Goal: Task Accomplishment & Management: Manage account settings

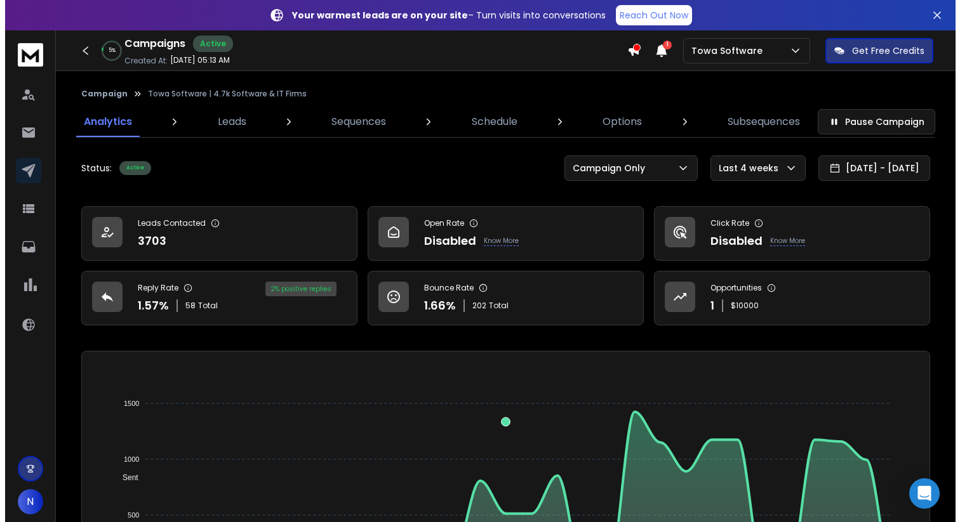
scroll to position [533, 0]
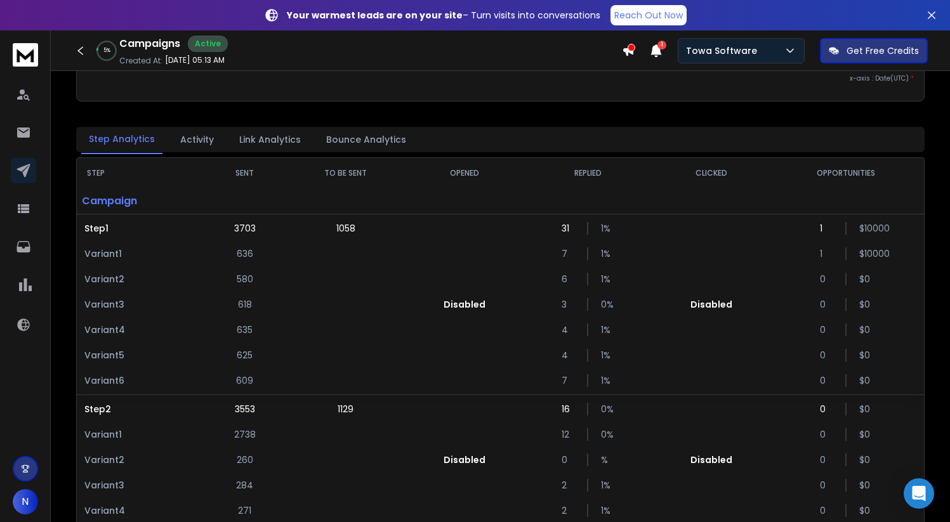
click at [733, 51] on p "Towa Software" at bounding box center [724, 50] width 76 height 13
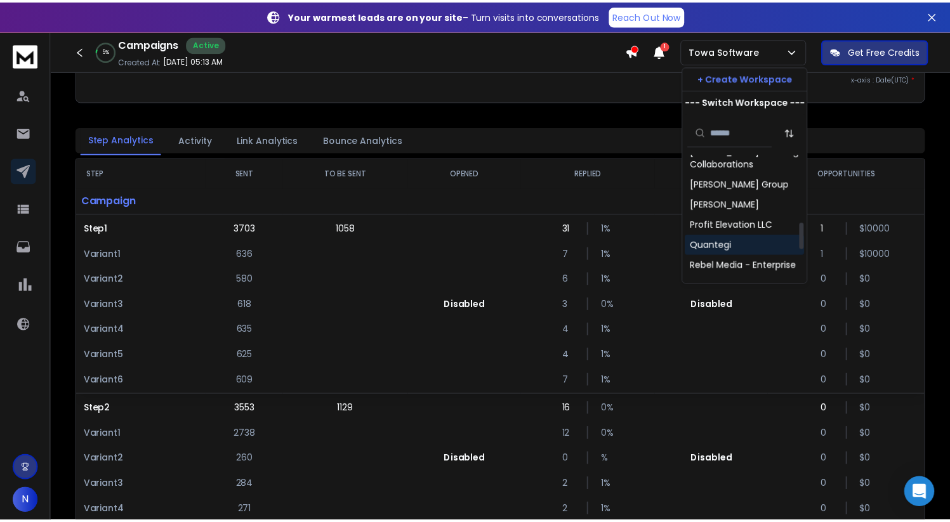
scroll to position [305, 0]
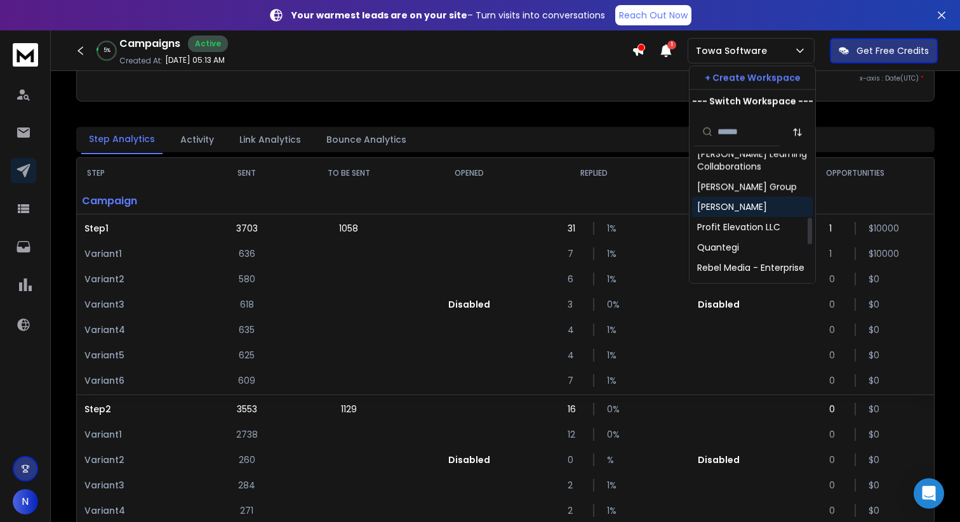
click at [732, 210] on div "[PERSON_NAME]" at bounding box center [732, 207] width 70 height 13
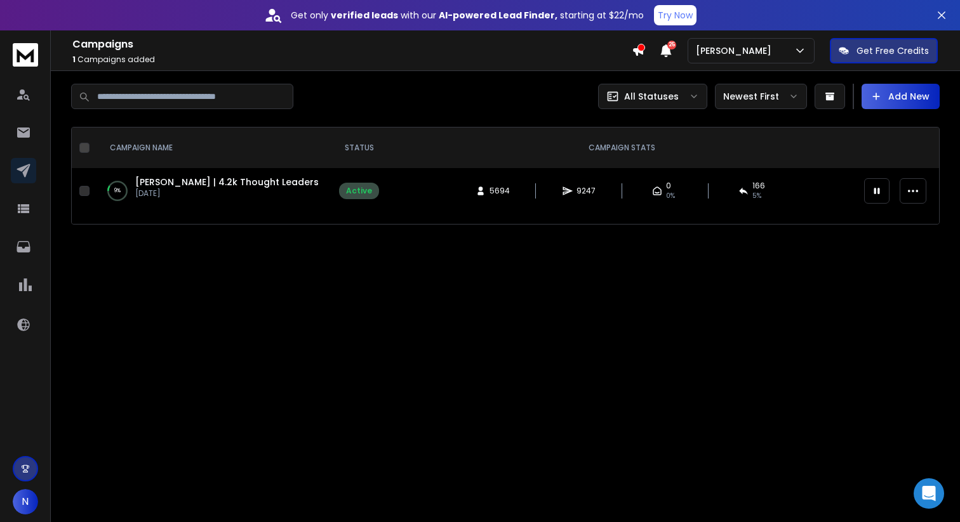
click at [201, 185] on span "[PERSON_NAME] | 4.2k Thought Leaders" at bounding box center [226, 182] width 183 height 13
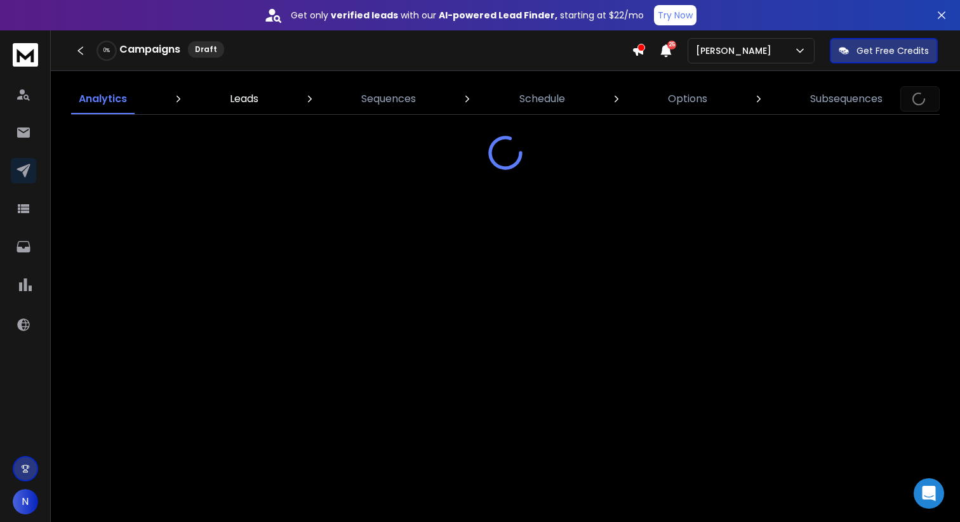
click at [234, 98] on p "Leads" at bounding box center [244, 98] width 29 height 15
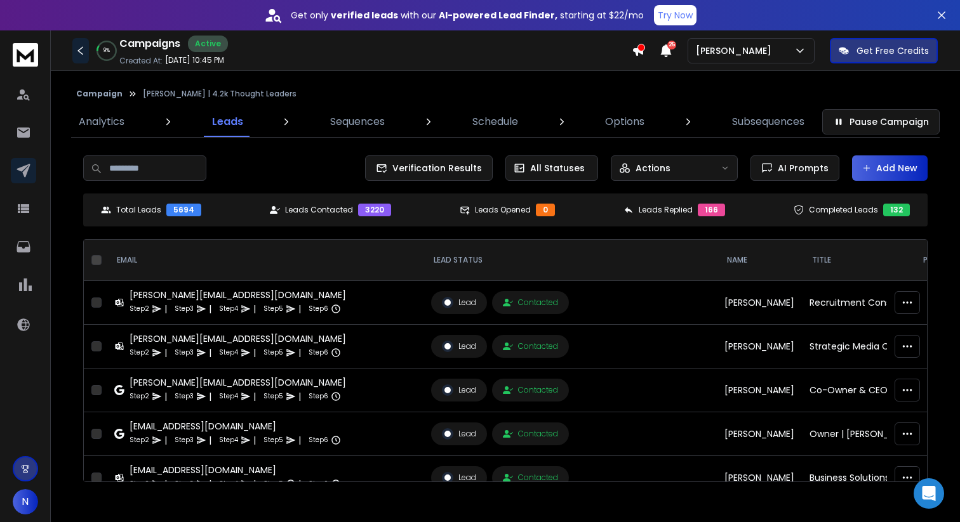
click at [83, 50] on icon at bounding box center [80, 50] width 11 height 11
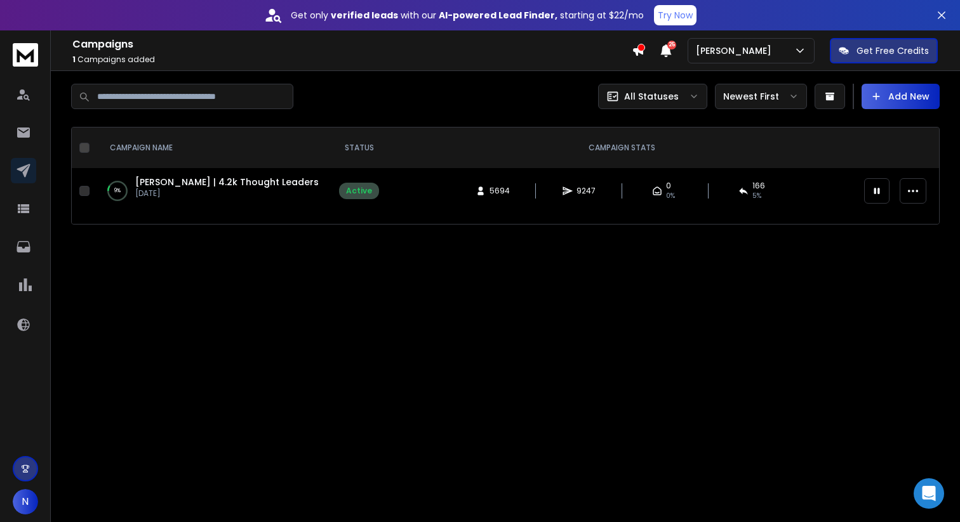
click at [915, 190] on icon "button" at bounding box center [912, 191] width 13 height 13
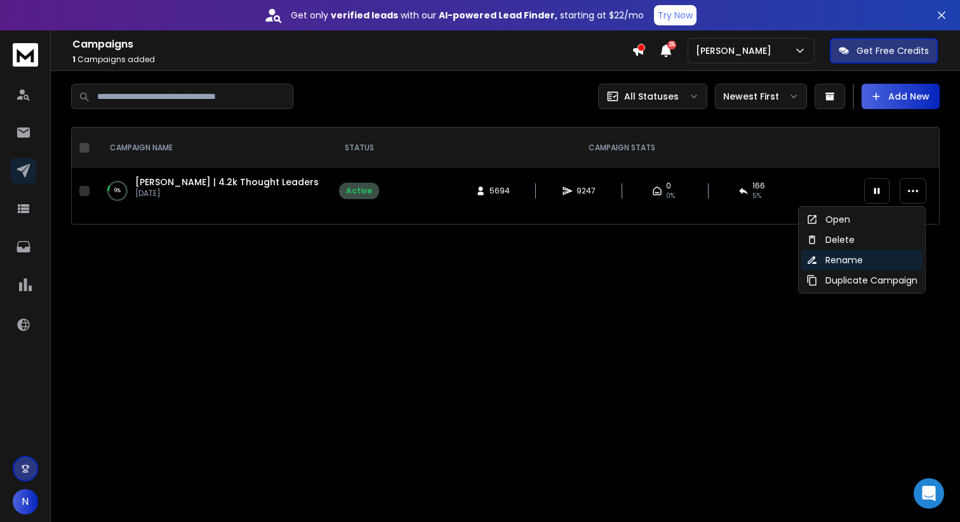
click at [860, 258] on div "Rename" at bounding box center [834, 260] width 56 height 13
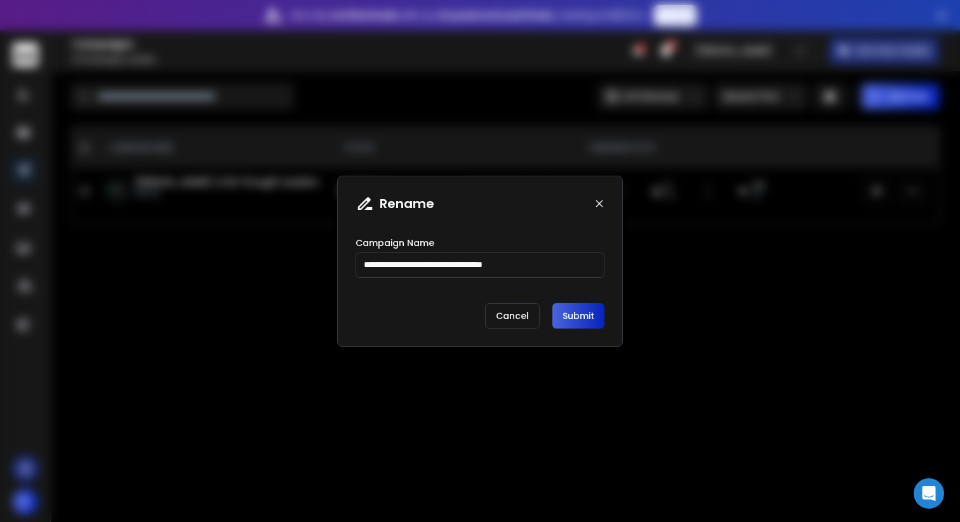
click at [446, 263] on input "**********" at bounding box center [479, 265] width 249 height 25
type input "**********"
click at [592, 315] on button "Submit" at bounding box center [578, 315] width 52 height 25
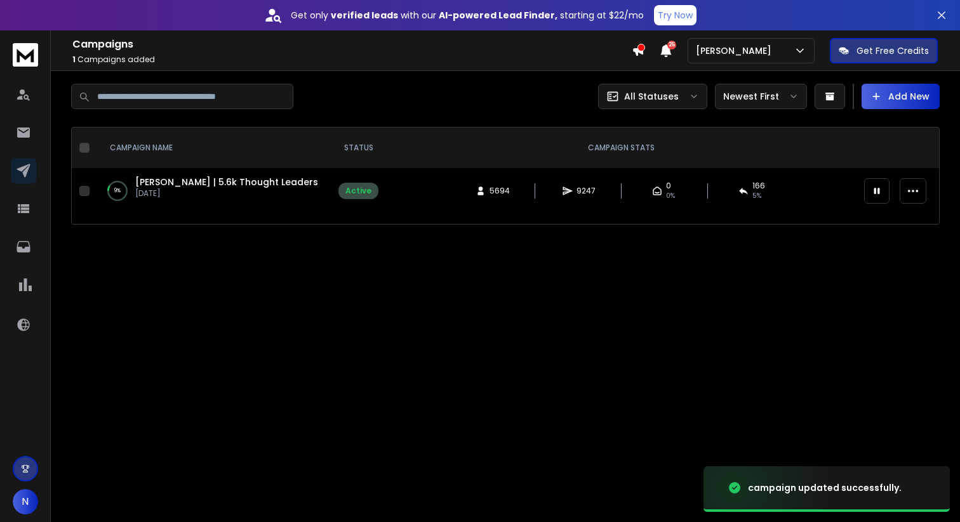
click at [249, 185] on span "Melanie Deziel | 5.6k Thought Leaders" at bounding box center [226, 182] width 183 height 13
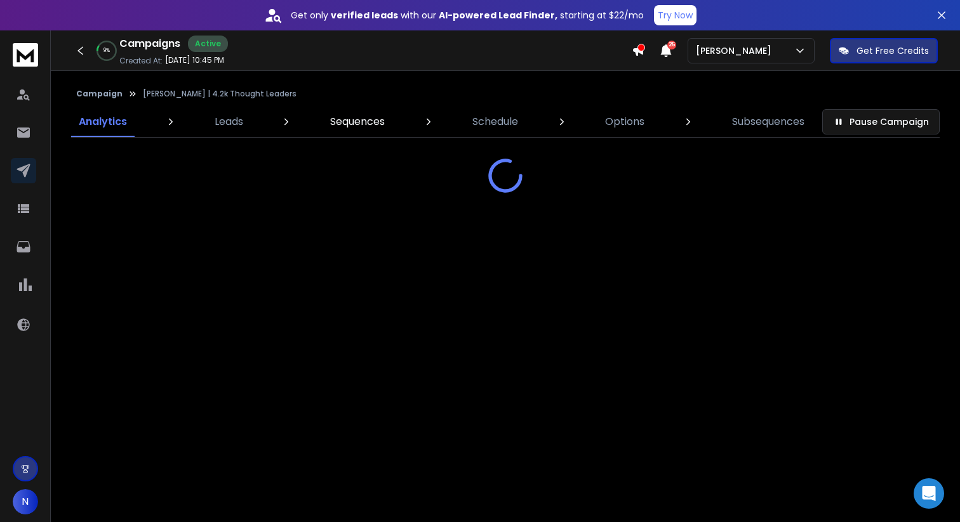
click at [342, 128] on p "Sequences" at bounding box center [357, 121] width 55 height 15
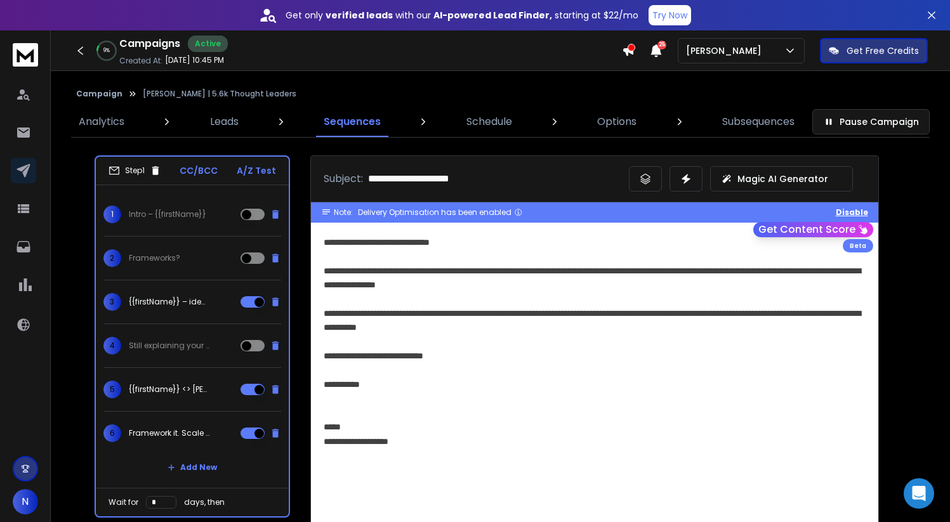
click at [428, 354] on div "**********" at bounding box center [595, 356] width 542 height 14
click at [171, 307] on p "{{firstName}} – idea packaging" at bounding box center [169, 302] width 81 height 10
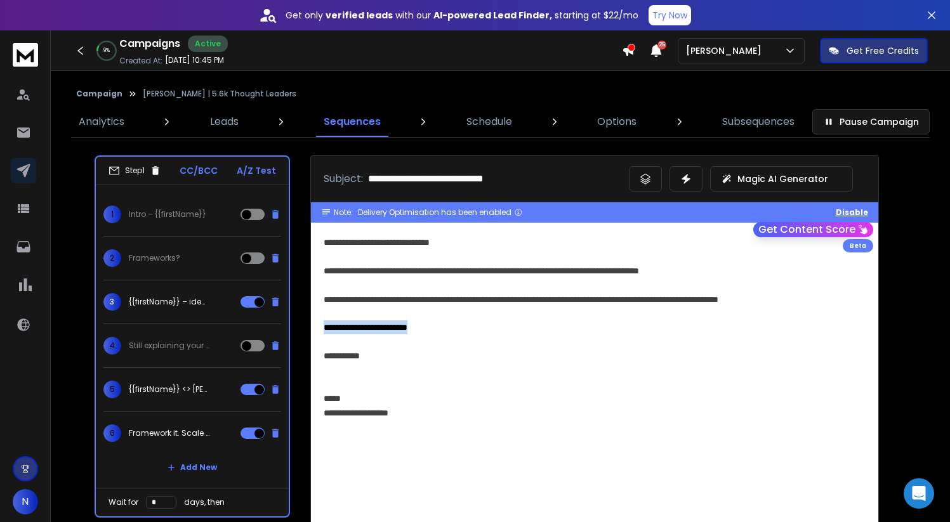
drag, startPoint x: 448, startPoint y: 326, endPoint x: 288, endPoint y: 328, distance: 160.0
click at [288, 328] on div "**********" at bounding box center [501, 358] width 812 height 404
click at [168, 213] on p "Intro – {{firstName}}" at bounding box center [167, 214] width 77 height 10
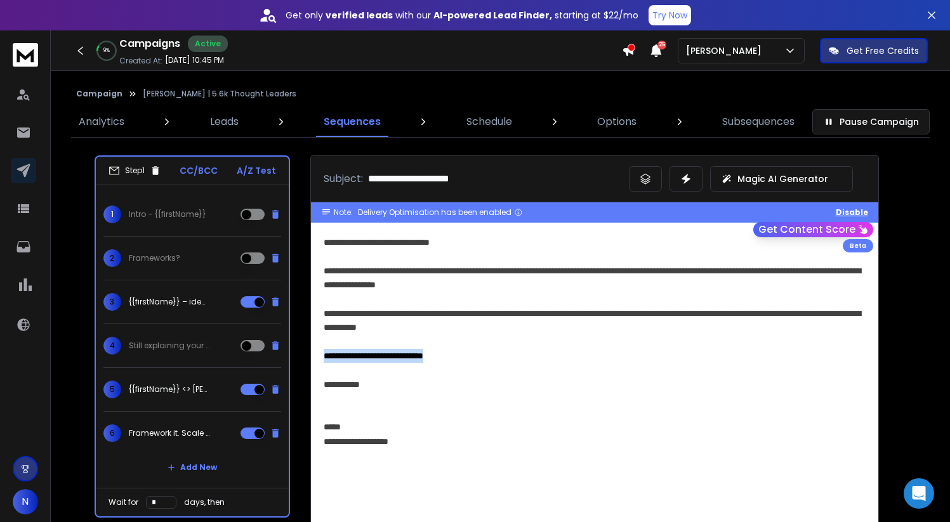
drag, startPoint x: 470, startPoint y: 357, endPoint x: 303, endPoint y: 355, distance: 167.0
click at [303, 355] on div "**********" at bounding box center [501, 358] width 812 height 404
click at [174, 312] on div "3 {{firstName}} – idea packaging" at bounding box center [192, 303] width 178 height 44
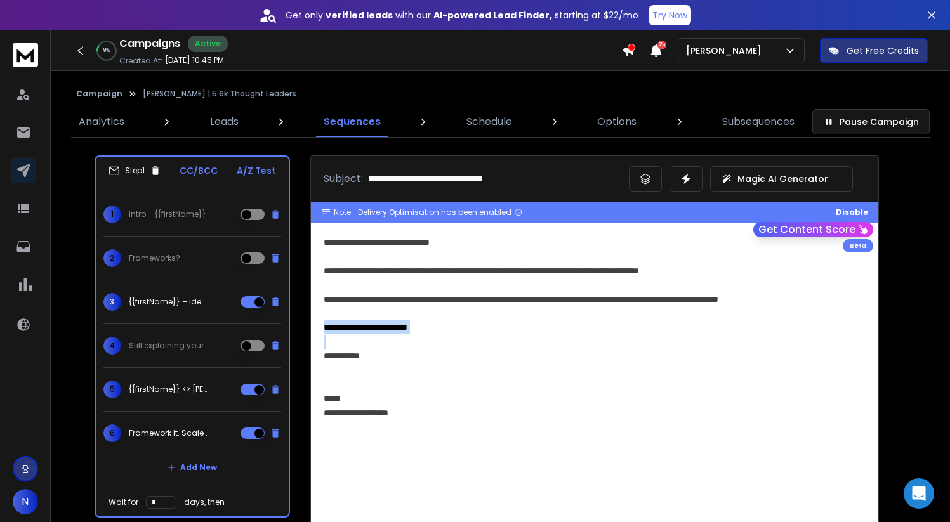
drag, startPoint x: 454, startPoint y: 333, endPoint x: 288, endPoint y: 331, distance: 166.3
click at [288, 331] on div "**********" at bounding box center [501, 358] width 812 height 404
copy div "**********"
click at [171, 387] on p "{{firstName}} <> Melanie | Intro & Quick Idea" at bounding box center [169, 390] width 81 height 10
type input "**********"
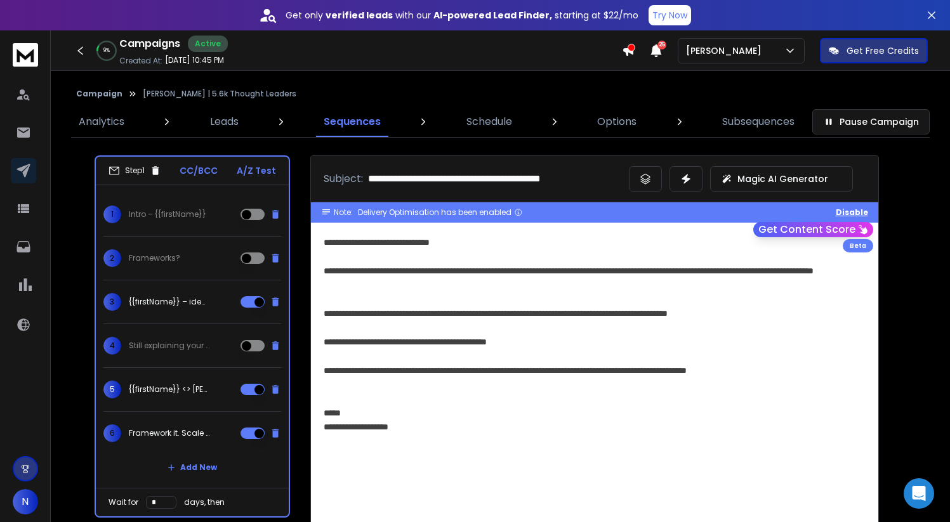
click at [422, 369] on div "**********" at bounding box center [595, 371] width 542 height 14
click at [449, 328] on div at bounding box center [595, 328] width 542 height 14
drag, startPoint x: 537, startPoint y: 340, endPoint x: 302, endPoint y: 338, distance: 234.9
click at [302, 338] on div "**********" at bounding box center [501, 358] width 812 height 404
click at [732, 51] on p "Melanie Deziel" at bounding box center [726, 50] width 81 height 13
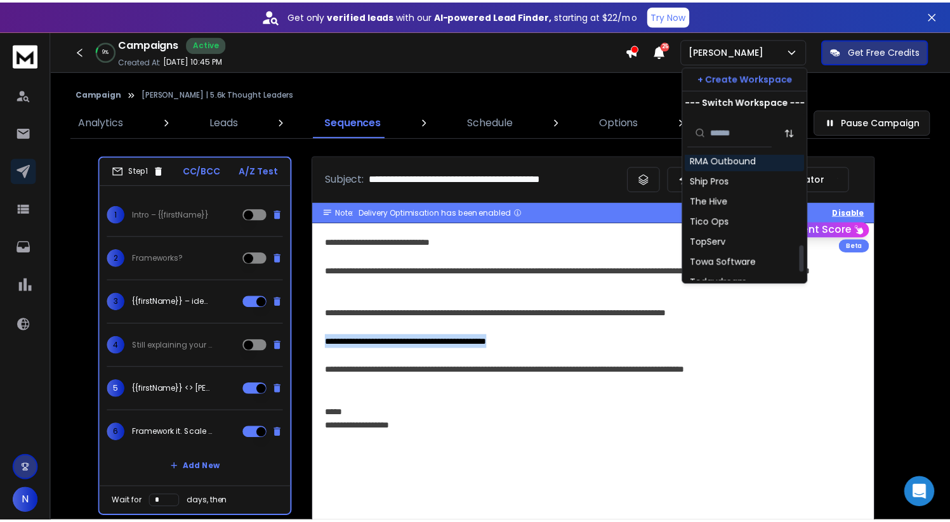
scroll to position [439, 0]
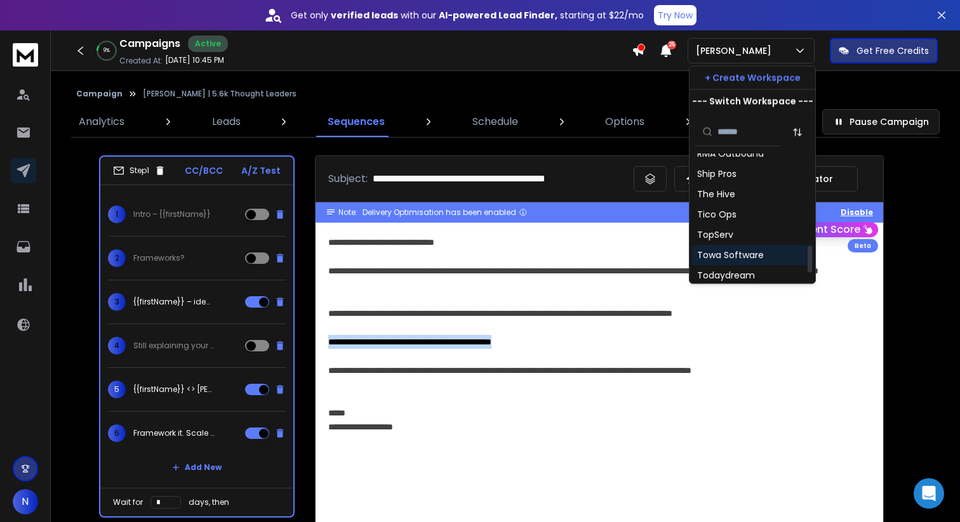
click at [729, 253] on div "Towa Software" at bounding box center [730, 255] width 67 height 13
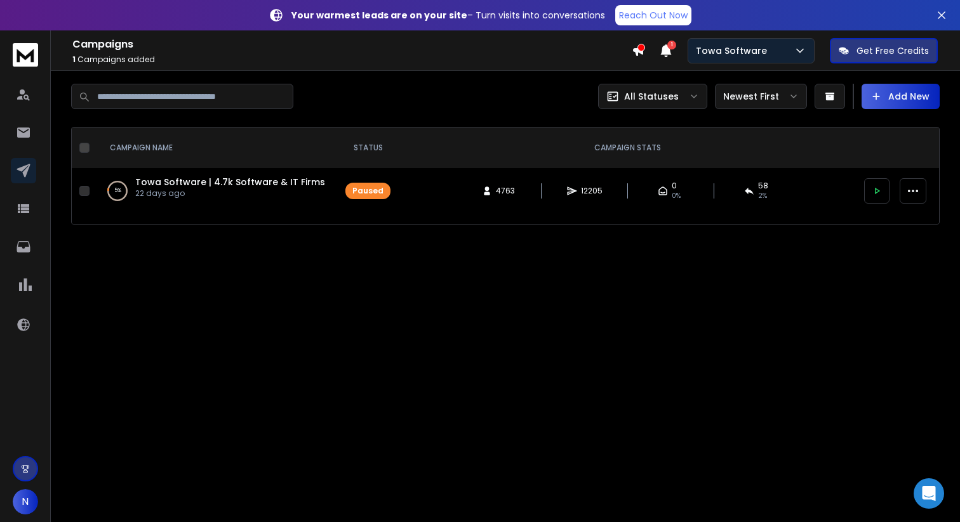
click at [732, 49] on p "Towa Software" at bounding box center [734, 50] width 76 height 13
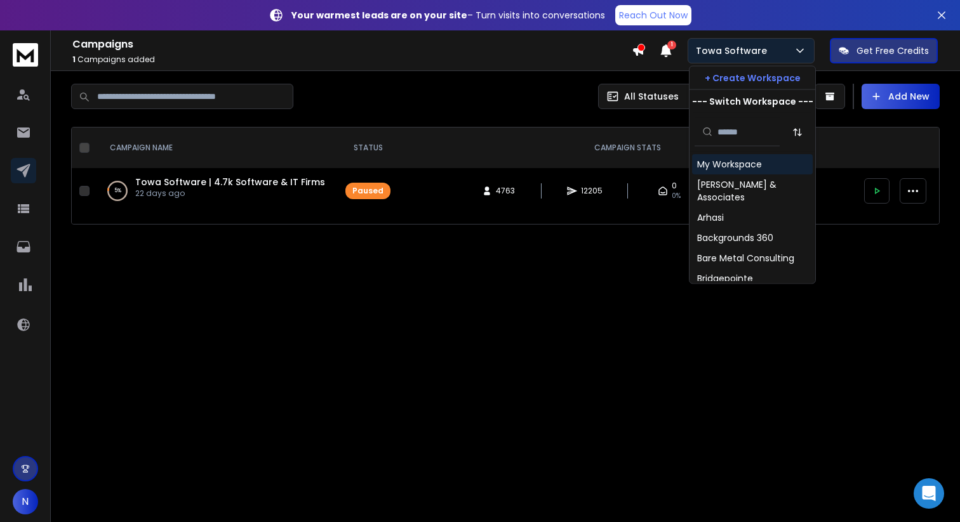
click at [737, 50] on p "Towa Software" at bounding box center [734, 50] width 76 height 13
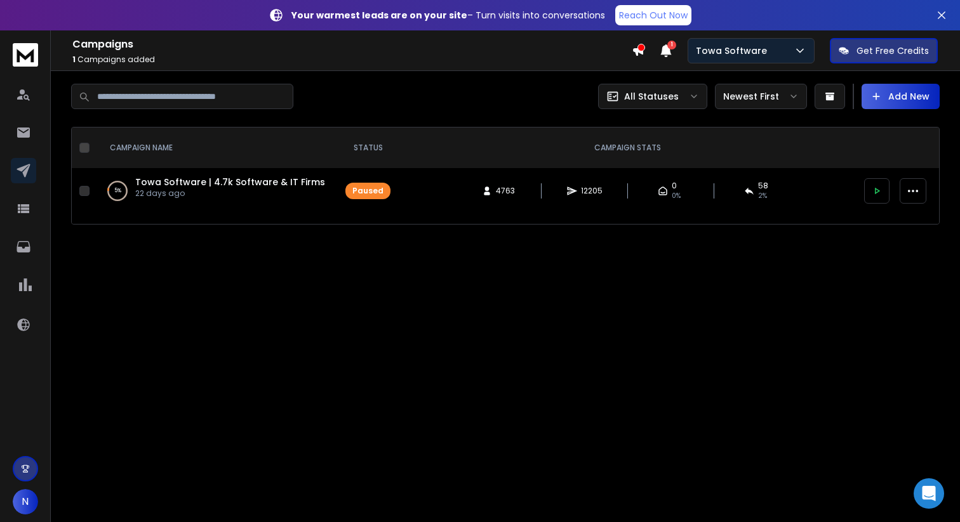
click at [734, 50] on p "Towa Software" at bounding box center [734, 50] width 76 height 13
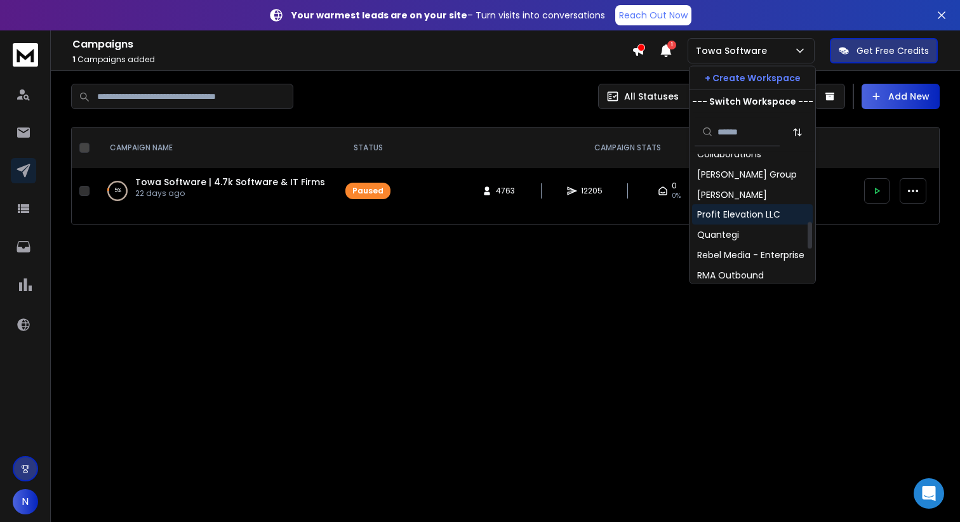
scroll to position [232, 0]
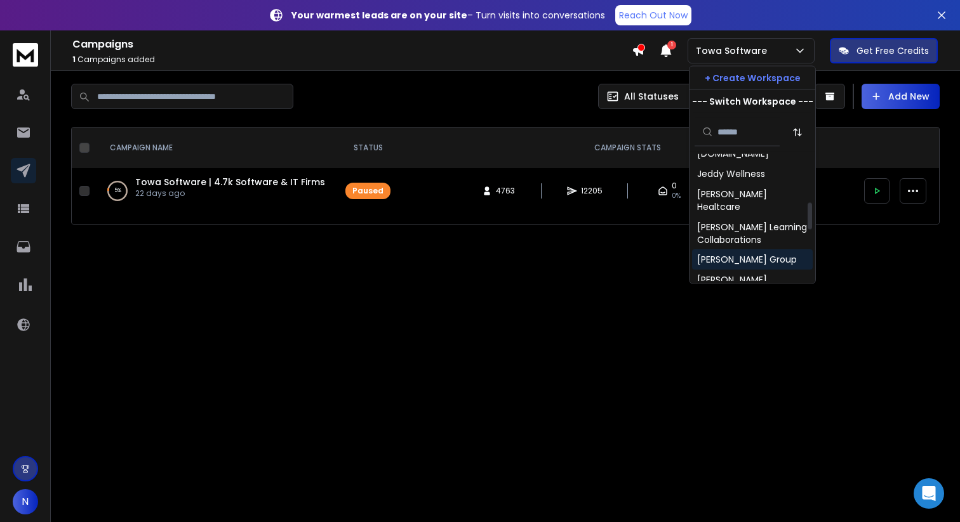
click at [720, 254] on div "[PERSON_NAME] Group" at bounding box center [747, 260] width 100 height 13
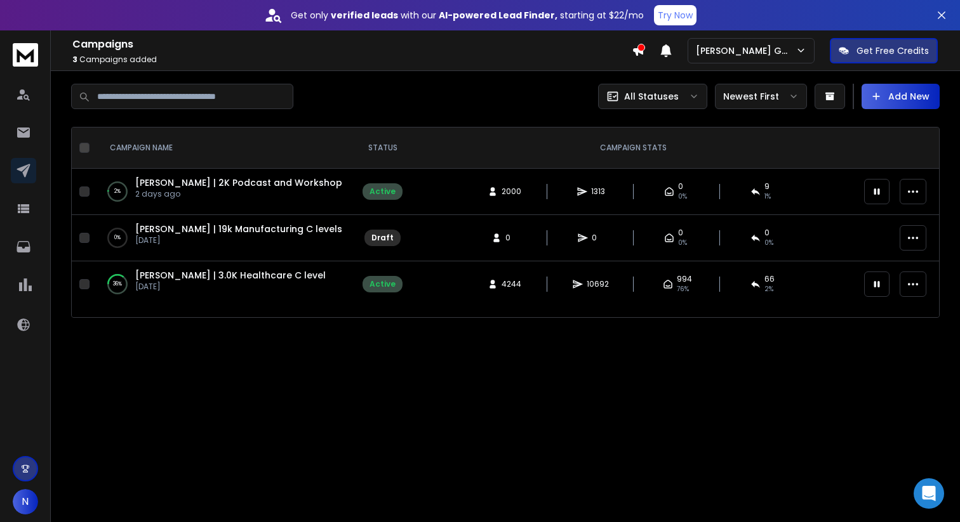
click at [248, 276] on span "Marcel Scwantes | 3.0K Healthcare C level" at bounding box center [230, 275] width 190 height 13
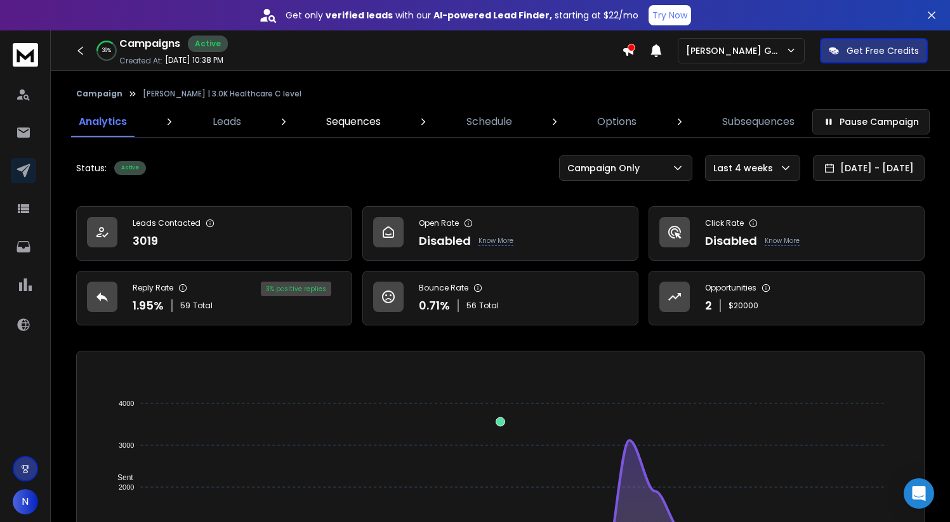
click at [344, 120] on p "Sequences" at bounding box center [353, 121] width 55 height 15
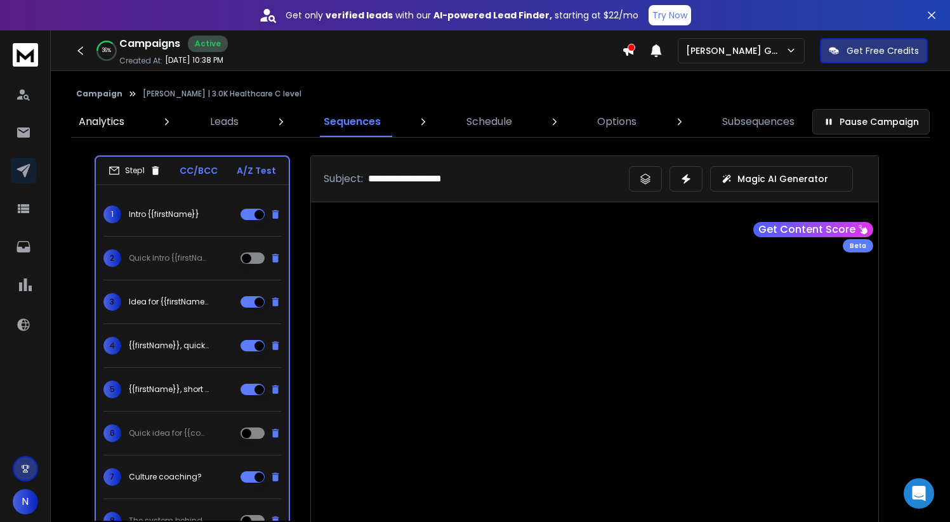
click at [104, 129] on link "Analytics" at bounding box center [101, 122] width 61 height 30
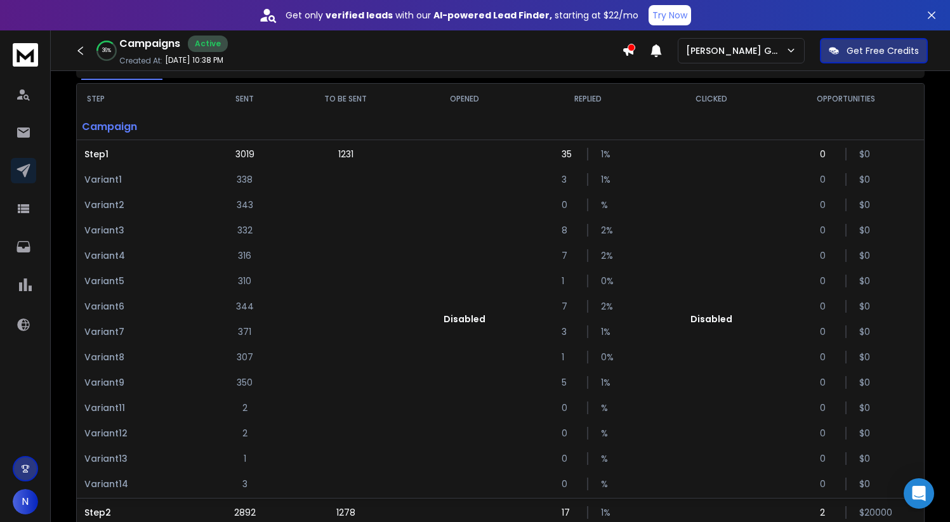
scroll to position [617, 0]
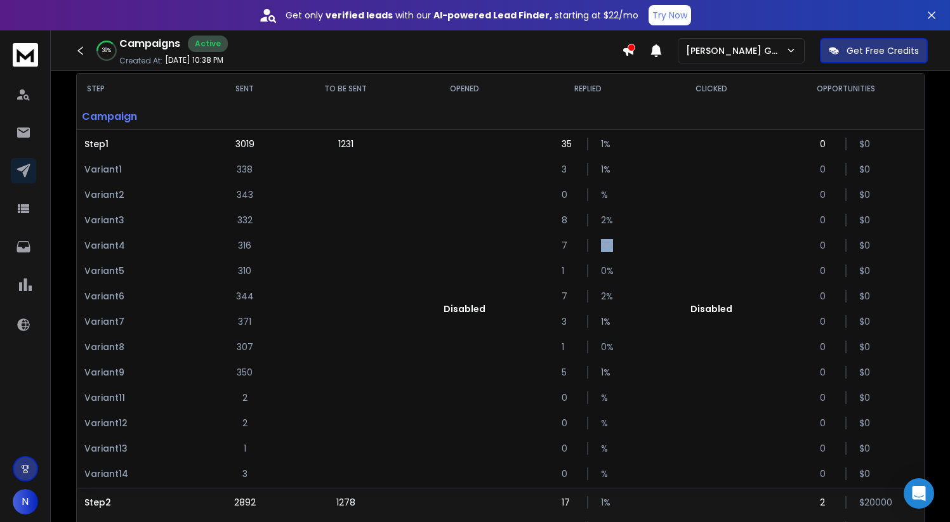
drag, startPoint x: 604, startPoint y: 246, endPoint x: 618, endPoint y: 248, distance: 14.1
click at [618, 248] on div "35 1 % 3 1 % 0 % 8 2 % 7 2 % 1 0 % 7 2 % 3 1 % 1 0 % 5 1 % 0 % 0 % 0 % 0 %" at bounding box center [588, 309] width 118 height 343
drag, startPoint x: 602, startPoint y: 218, endPoint x: 618, endPoint y: 221, distance: 15.6
click at [618, 221] on div "35 1 % 3 1 % 0 % 8 2 % 7 2 % 1 0 % 7 2 % 3 1 % 1 0 % 5 1 % 0 % 0 % 0 % 0 %" at bounding box center [588, 309] width 118 height 343
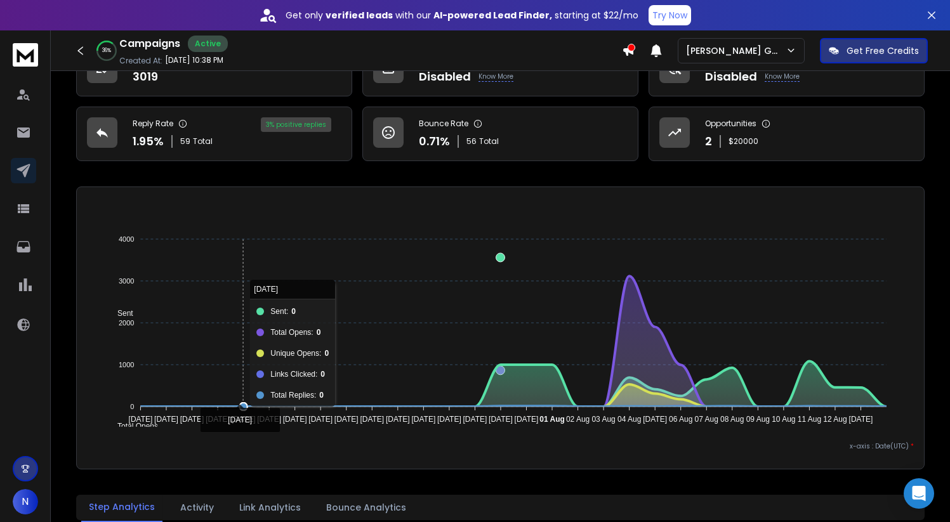
scroll to position [0, 0]
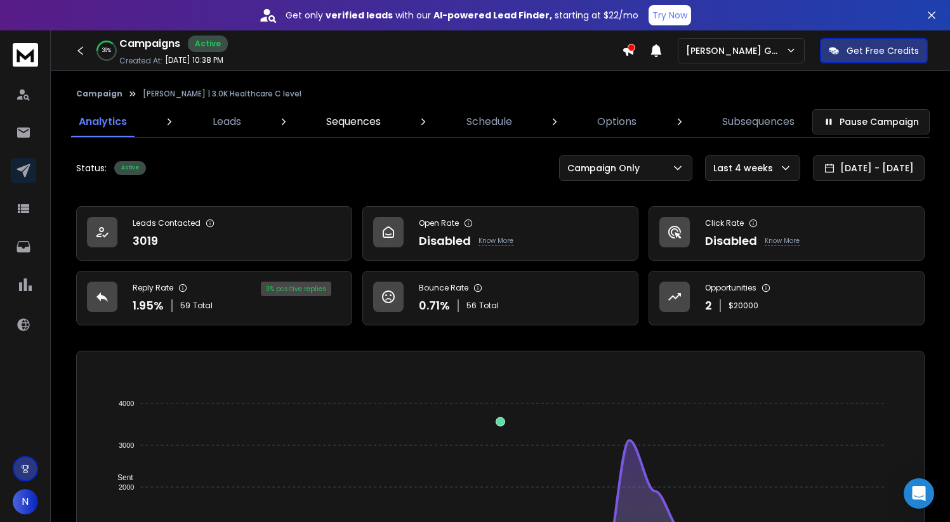
click at [361, 118] on p "Sequences" at bounding box center [353, 121] width 55 height 15
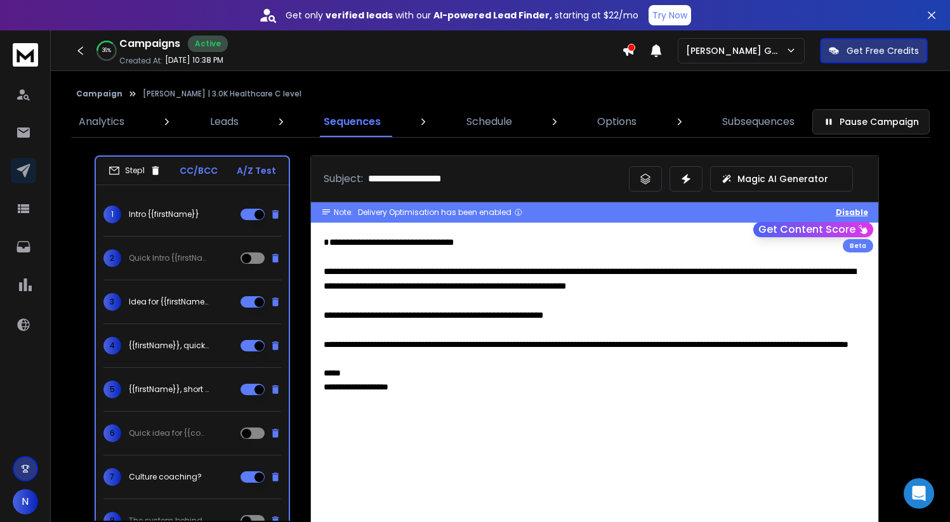
click at [167, 309] on div "3 Idea for {{firstName}}" at bounding box center [156, 302] width 107 height 18
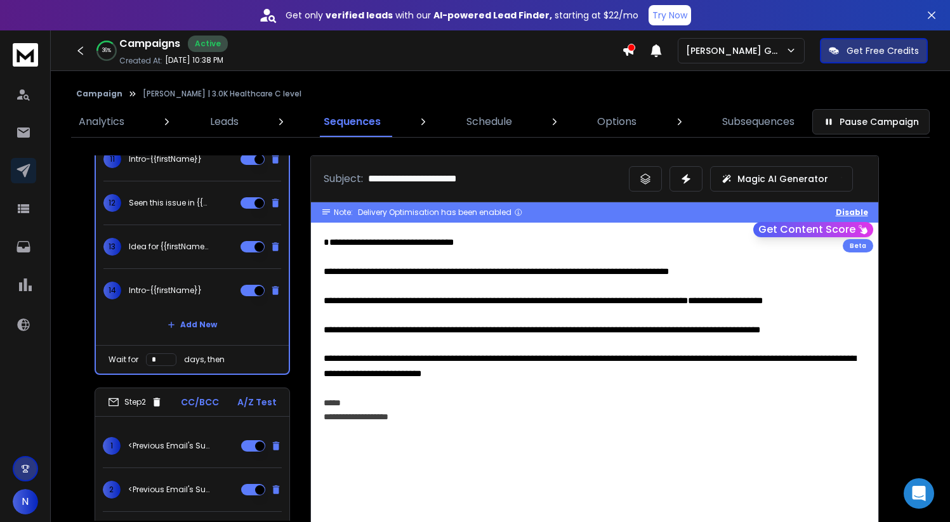
scroll to position [496, 0]
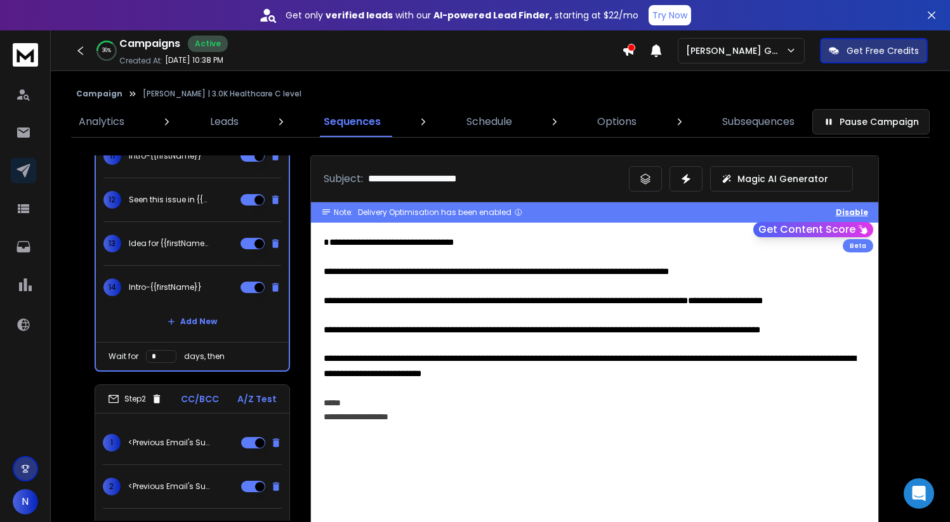
click at [159, 279] on div "14 Intro-{{firstName}}" at bounding box center [152, 288] width 98 height 18
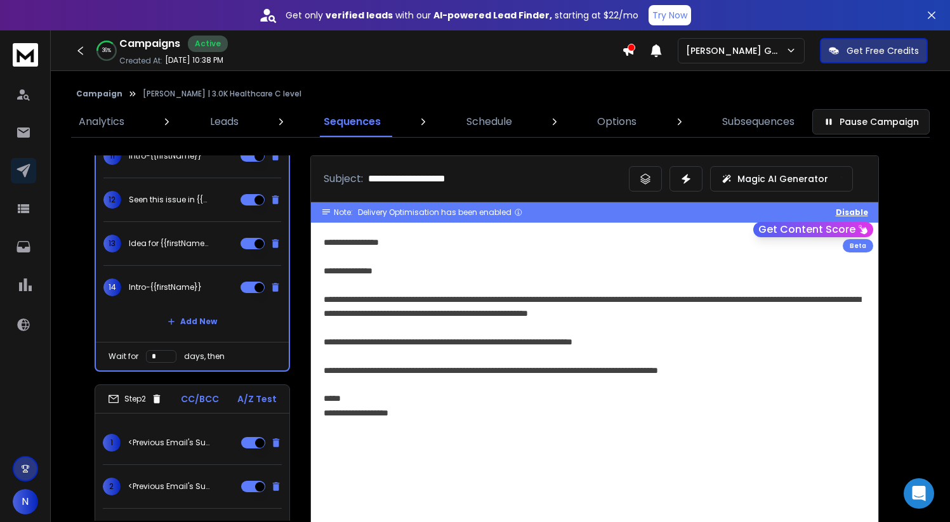
click at [175, 239] on p "Idea for {{firstName}}" at bounding box center [169, 244] width 81 height 10
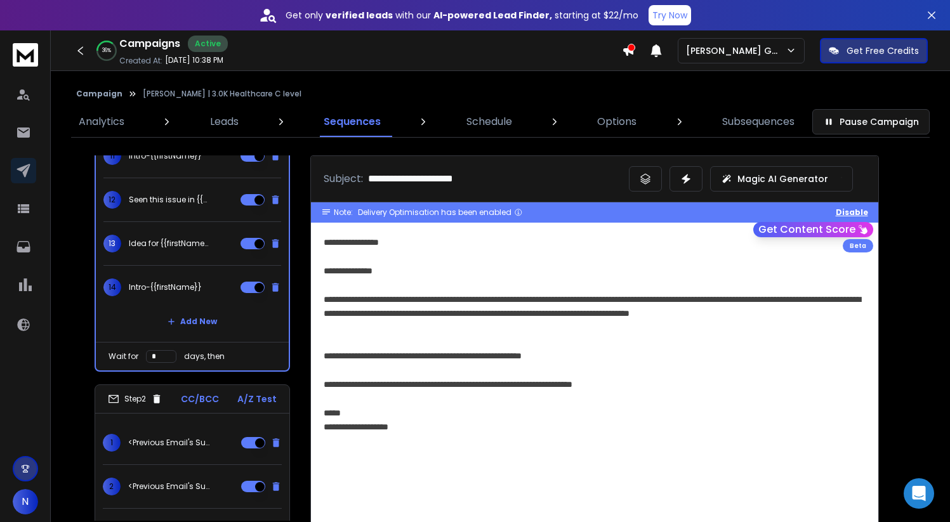
click at [175, 206] on div "12 Seen this issue in {{companyName}} lately?" at bounding box center [156, 200] width 107 height 18
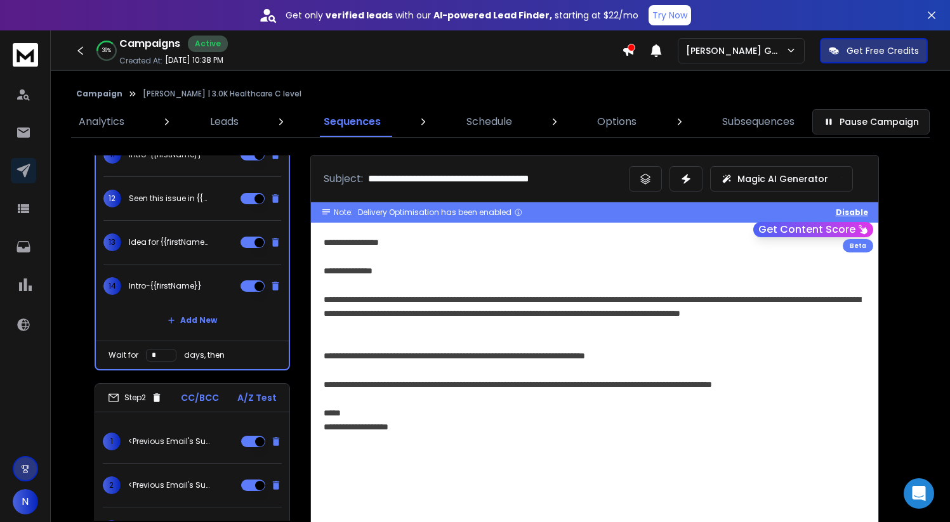
scroll to position [499, 0]
click at [173, 286] on p "Intro-{{firstName}}" at bounding box center [165, 285] width 73 height 10
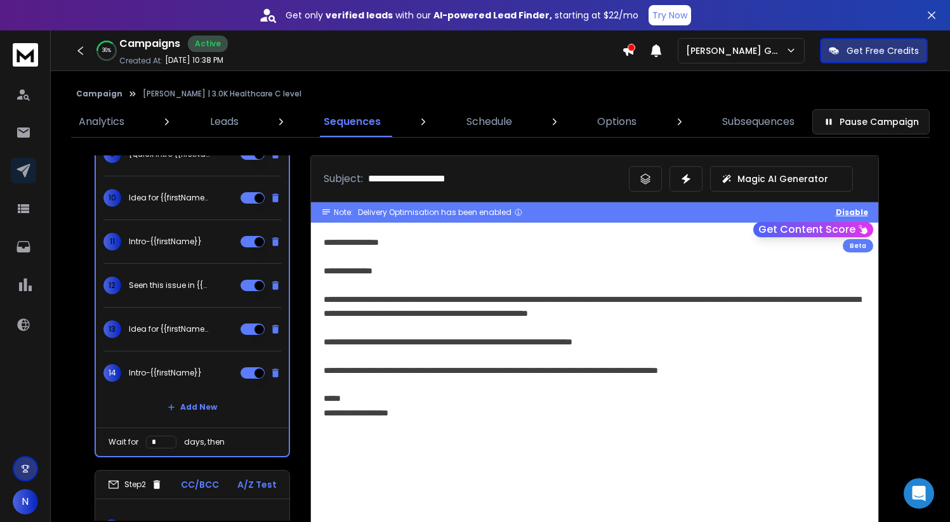
scroll to position [402, 0]
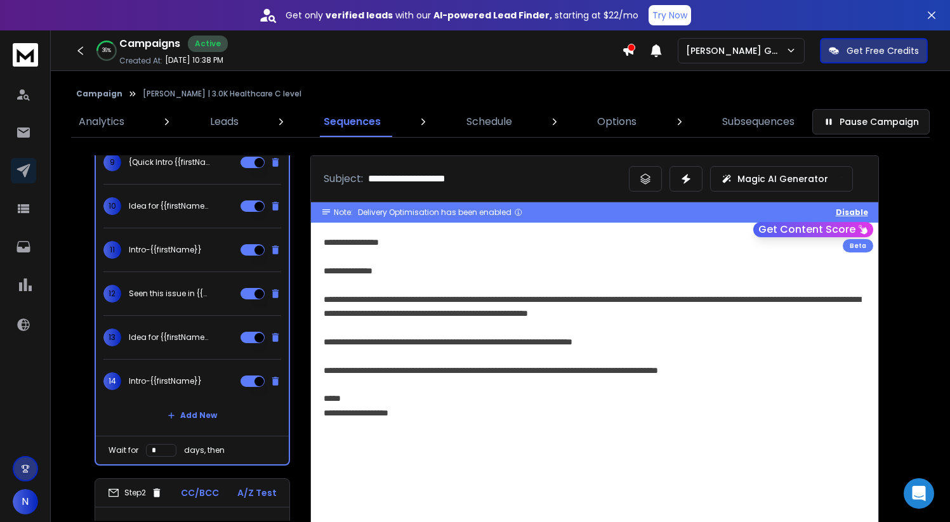
click at [164, 330] on div "13 Idea for {{firstName}}" at bounding box center [156, 338] width 107 height 18
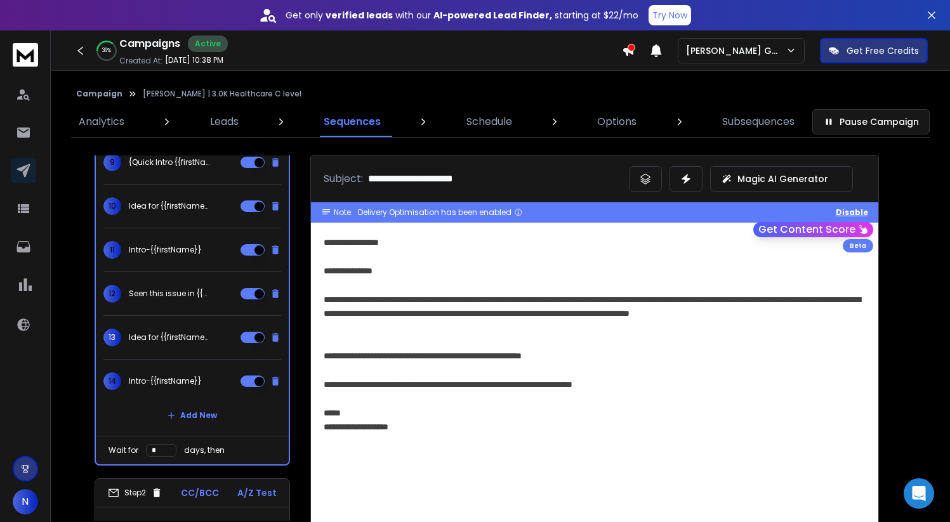
click at [158, 295] on p "Seen this issue in {{companyName}} lately?" at bounding box center [169, 294] width 81 height 10
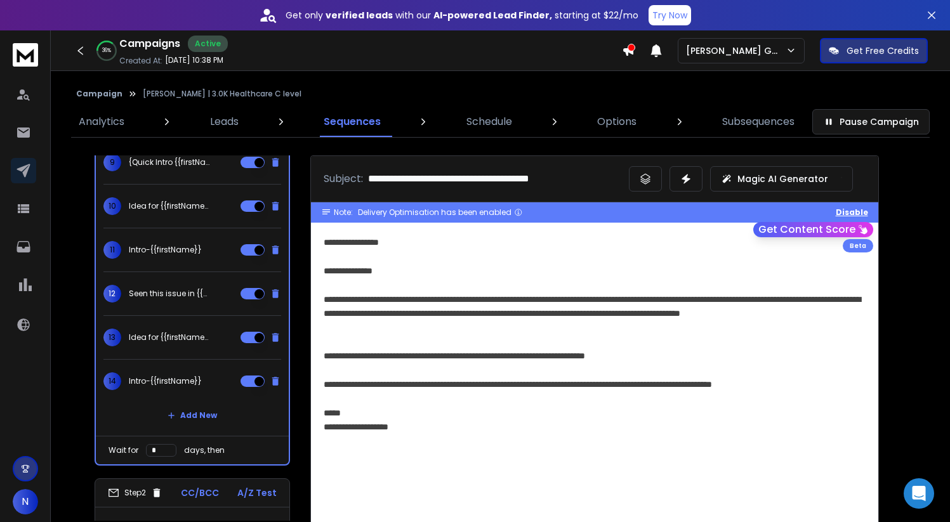
click at [173, 262] on div "11 Intro-{{firstName}}" at bounding box center [192, 251] width 178 height 44
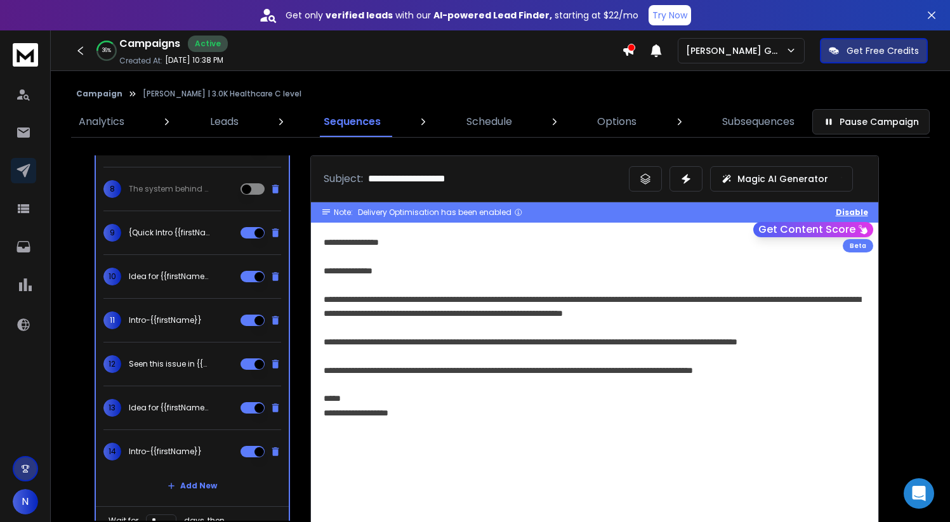
scroll to position [303, 0]
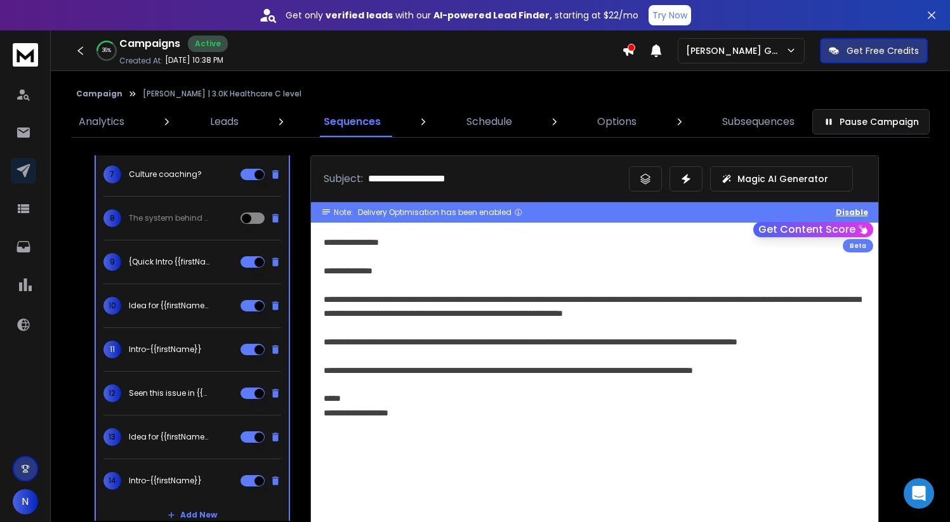
click at [171, 295] on div "10 Idea for {{firstName}}" at bounding box center [192, 306] width 178 height 44
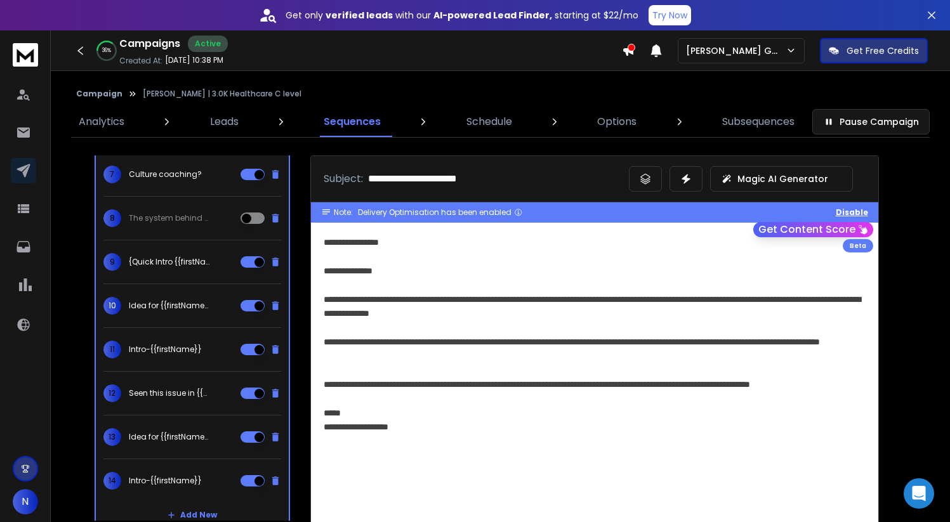
click at [168, 258] on p "{Quick Intro {{firstName}}|Culture Coaching?|Leadership coaching?|Leadership De…" at bounding box center [169, 262] width 81 height 10
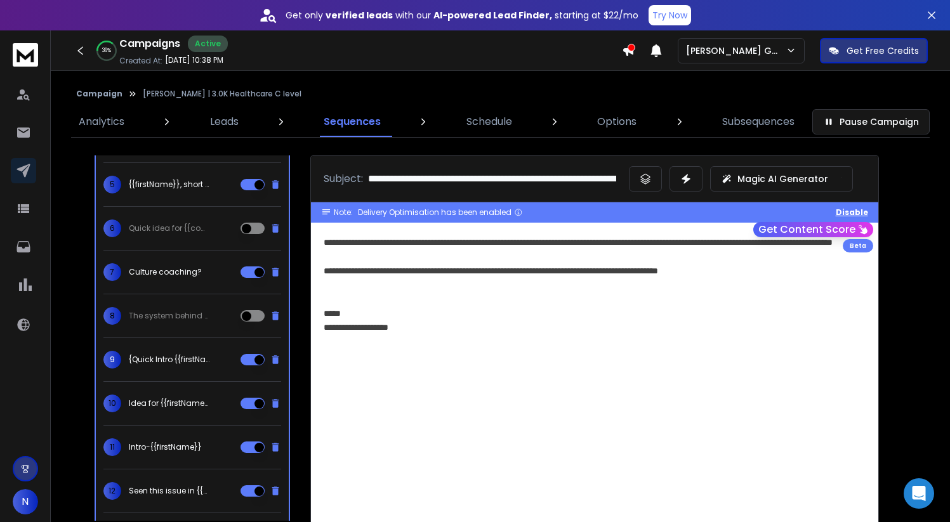
scroll to position [201, 0]
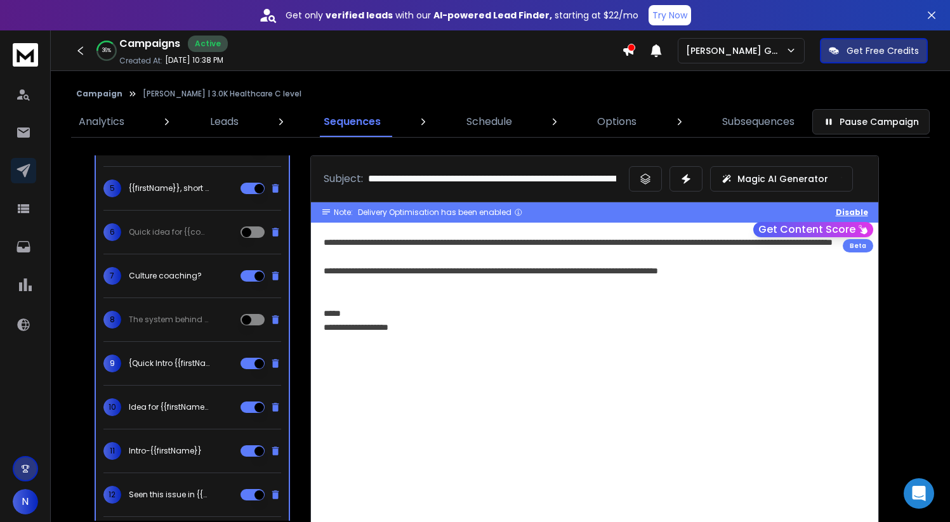
click at [165, 315] on p "The system behind high-performing managers" at bounding box center [169, 320] width 81 height 10
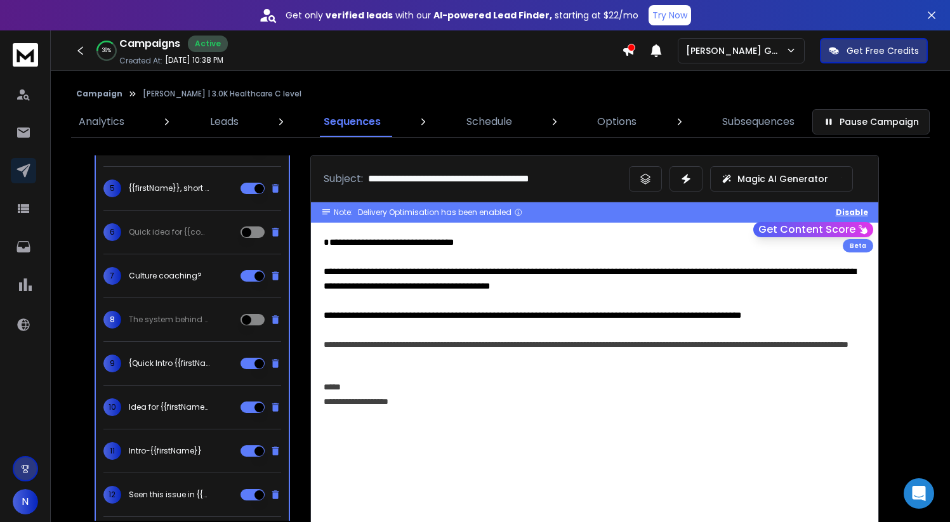
click at [162, 270] on div "7 Culture coaching?" at bounding box center [152, 276] width 98 height 18
type input "**********"
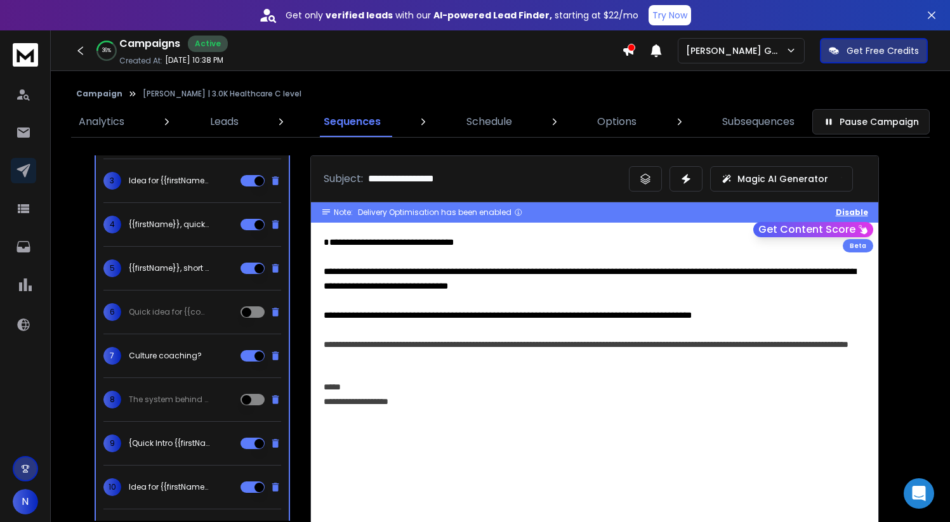
scroll to position [102, 0]
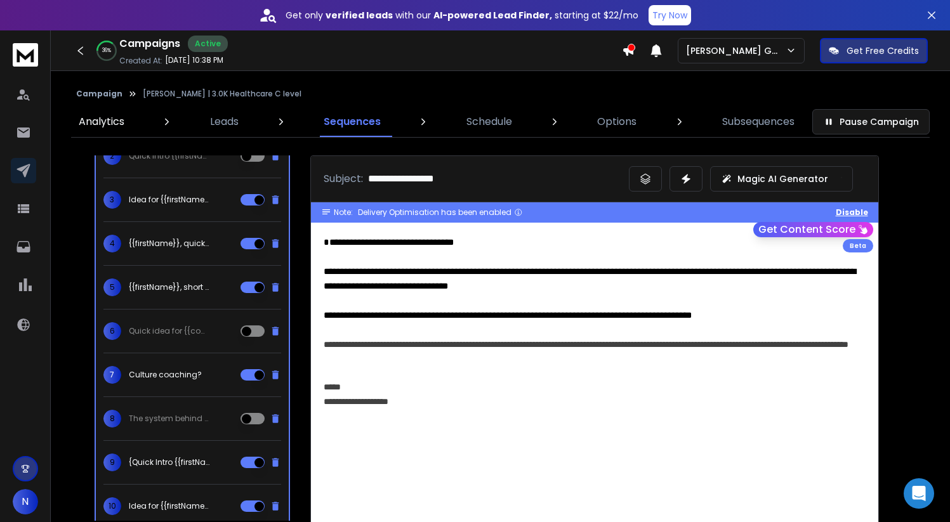
click at [110, 126] on p "Analytics" at bounding box center [102, 121] width 46 height 15
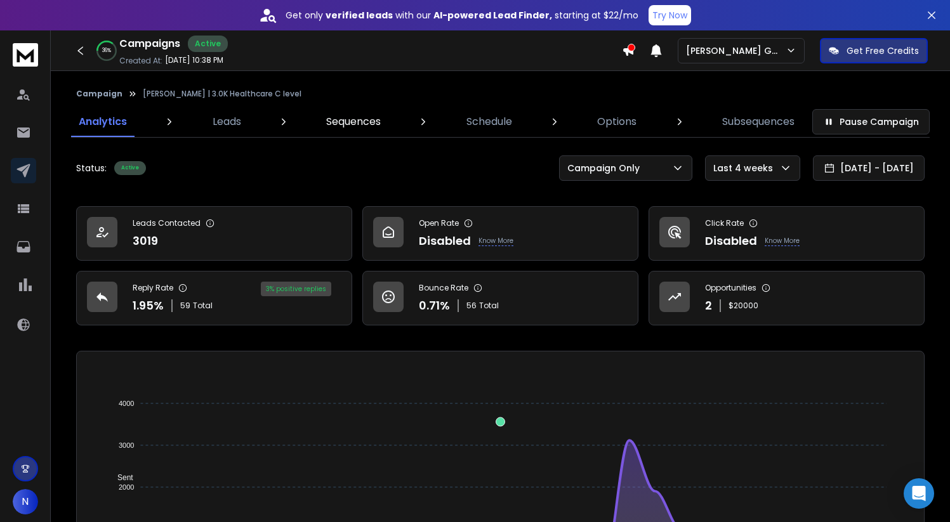
click at [339, 122] on p "Sequences" at bounding box center [353, 121] width 55 height 15
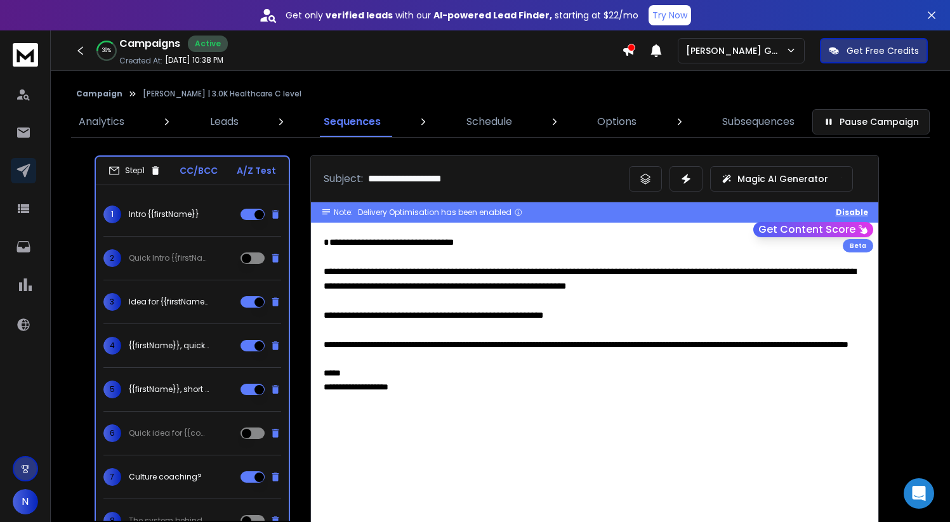
click at [165, 215] on p "Intro {{firstName}}" at bounding box center [164, 214] width 70 height 10
click at [168, 308] on div "3 Idea for {{firstName}}" at bounding box center [156, 302] width 107 height 18
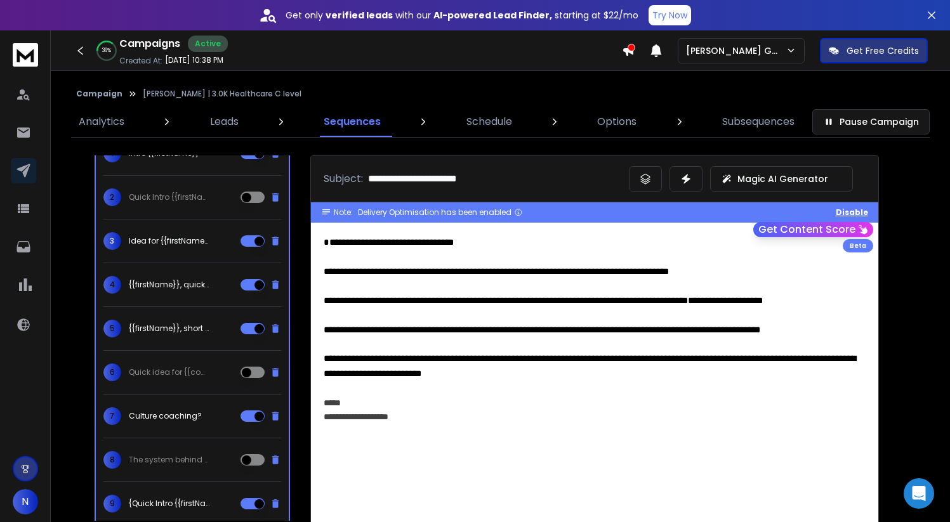
scroll to position [82, 0]
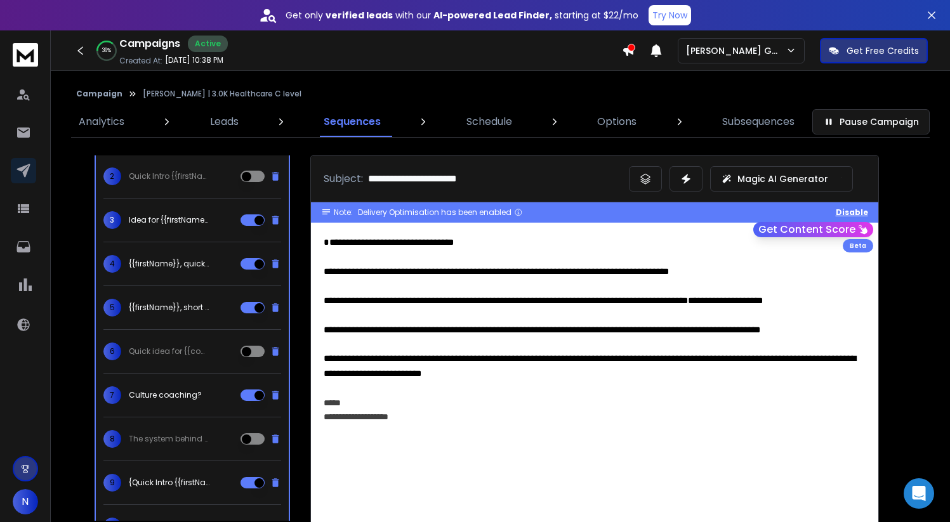
click at [167, 265] on p "{{firstName}}, quick leadership win" at bounding box center [169, 264] width 81 height 10
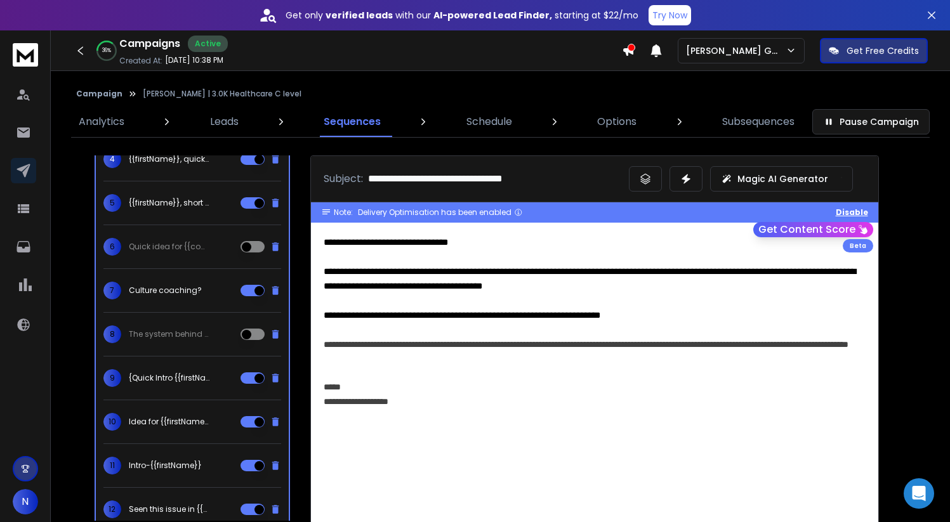
scroll to position [189, 0]
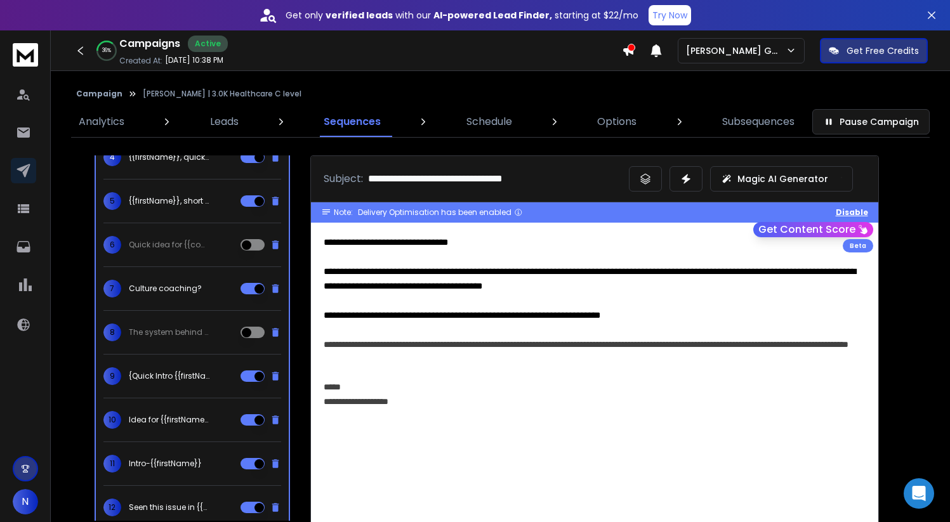
click at [152, 248] on p "Quick idea for {{companyName}}" at bounding box center [169, 245] width 81 height 10
click at [179, 337] on p "The system behind high-performing managers" at bounding box center [169, 333] width 81 height 10
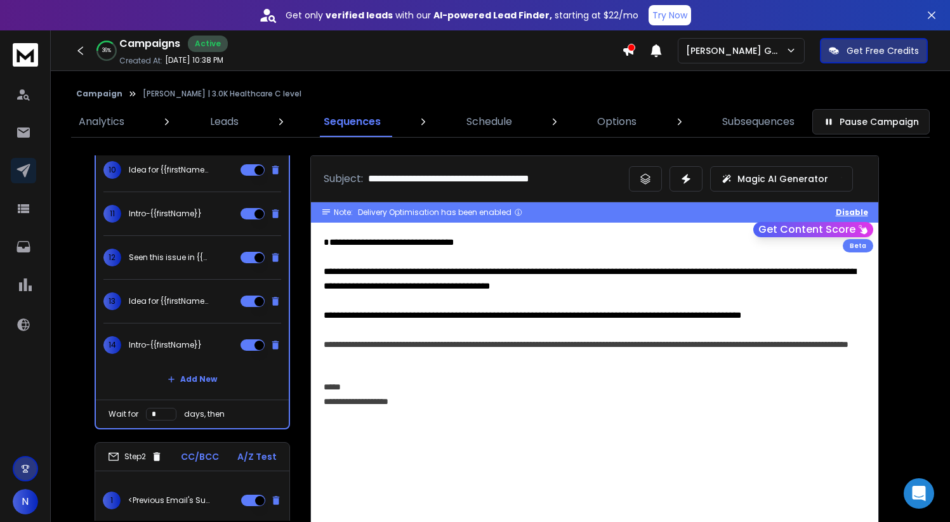
scroll to position [422, 0]
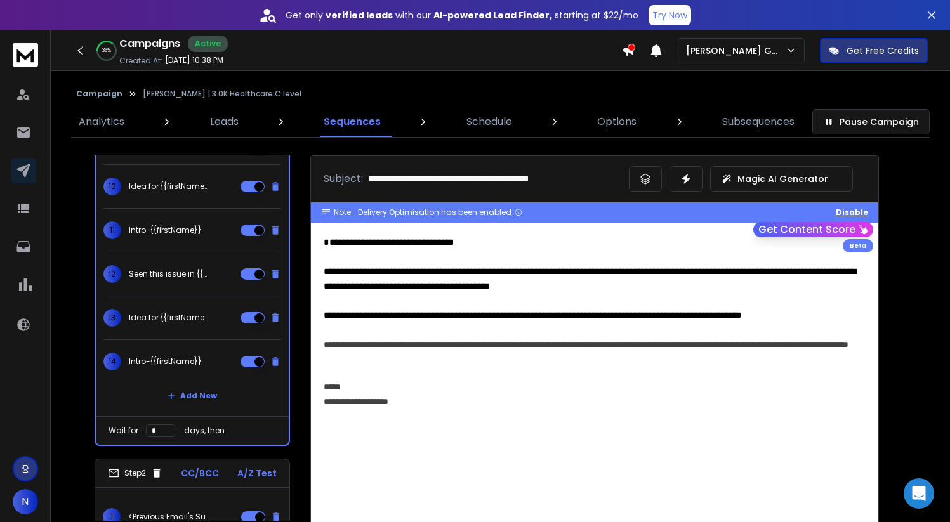
click at [175, 321] on p "Idea for {{firstName}}" at bounding box center [169, 318] width 81 height 10
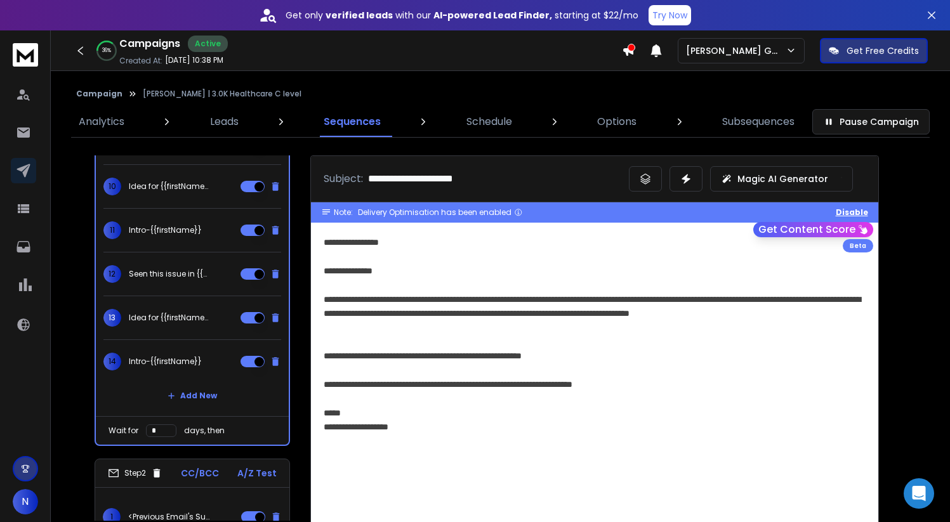
click at [161, 355] on div "14 Intro-{{firstName}}" at bounding box center [152, 362] width 98 height 18
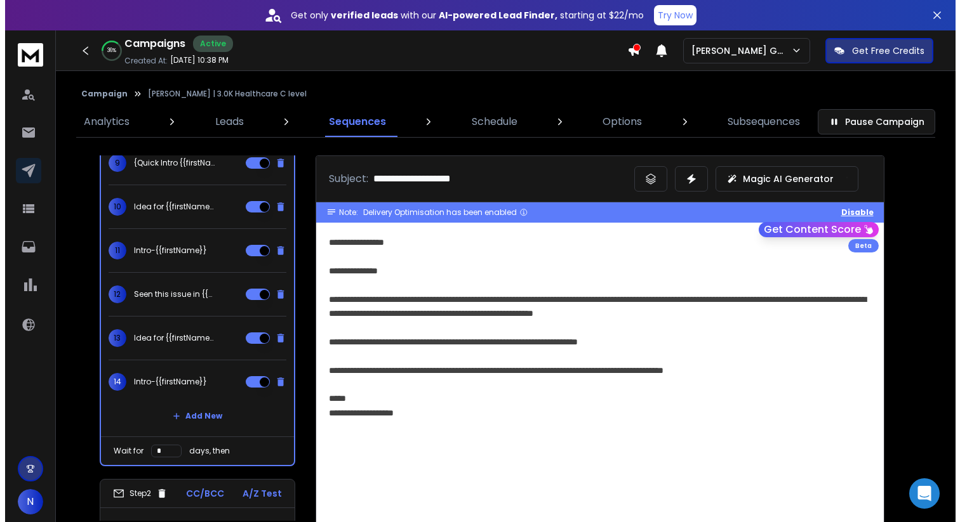
scroll to position [401, 0]
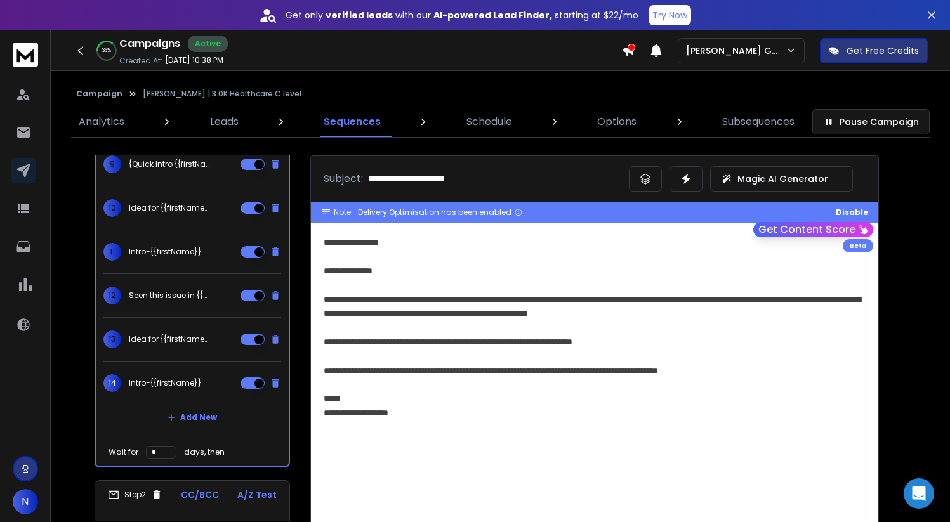
click at [164, 298] on p "Seen this issue in {{companyName}} lately?" at bounding box center [169, 296] width 81 height 10
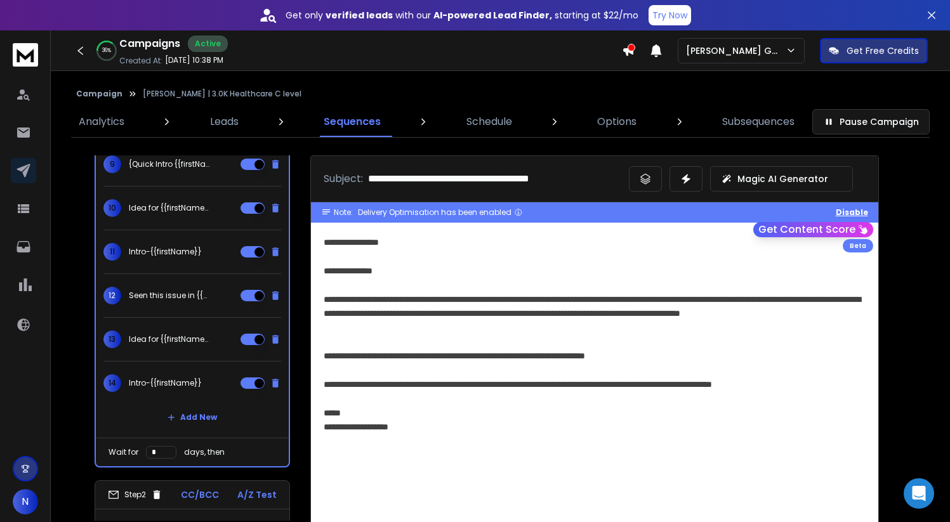
click at [182, 208] on p "Idea for {{firstName}}" at bounding box center [169, 208] width 81 height 10
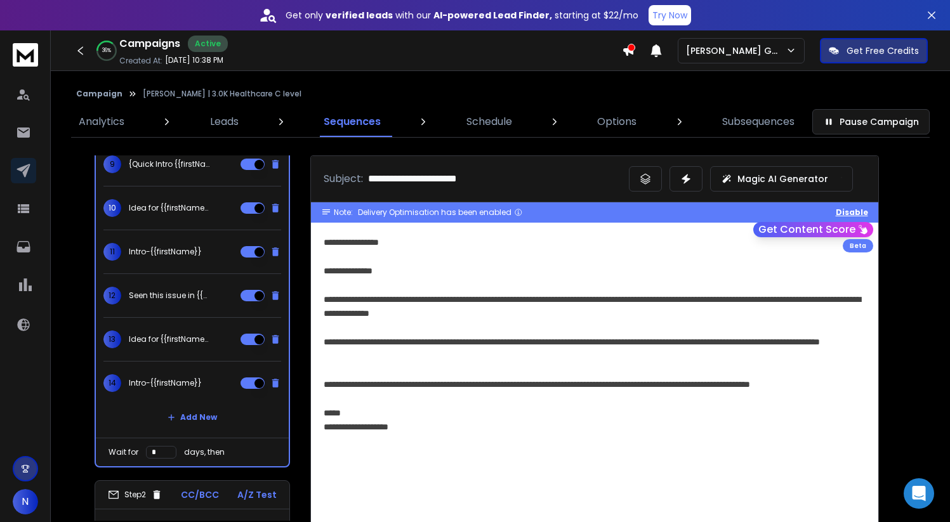
click at [162, 253] on p "Intro-{{firstName}}" at bounding box center [165, 252] width 73 height 10
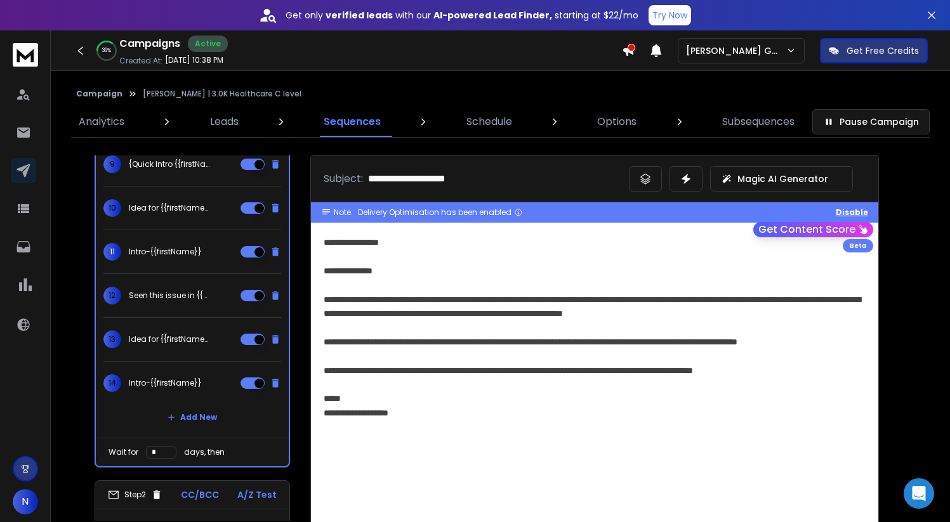
click at [173, 298] on p "Seen this issue in {{companyName}} lately?" at bounding box center [169, 296] width 81 height 10
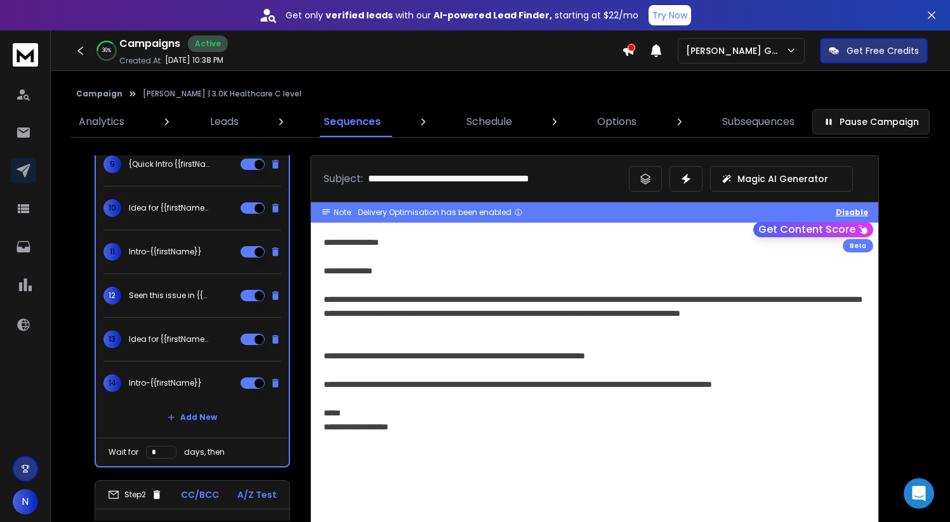
click at [176, 335] on p "Idea for {{firstName}}" at bounding box center [169, 340] width 81 height 10
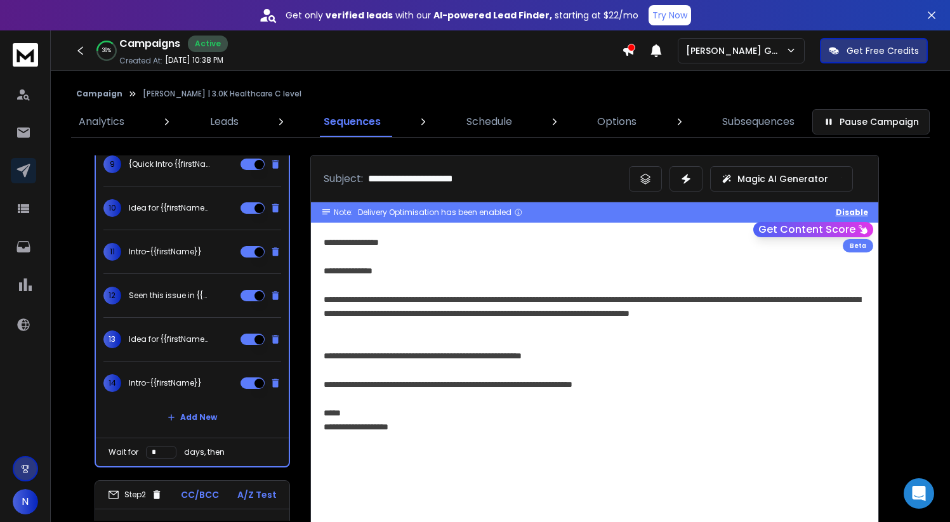
click at [176, 376] on div "14 Intro-{{firstName}}" at bounding box center [152, 383] width 98 height 18
type input "**********"
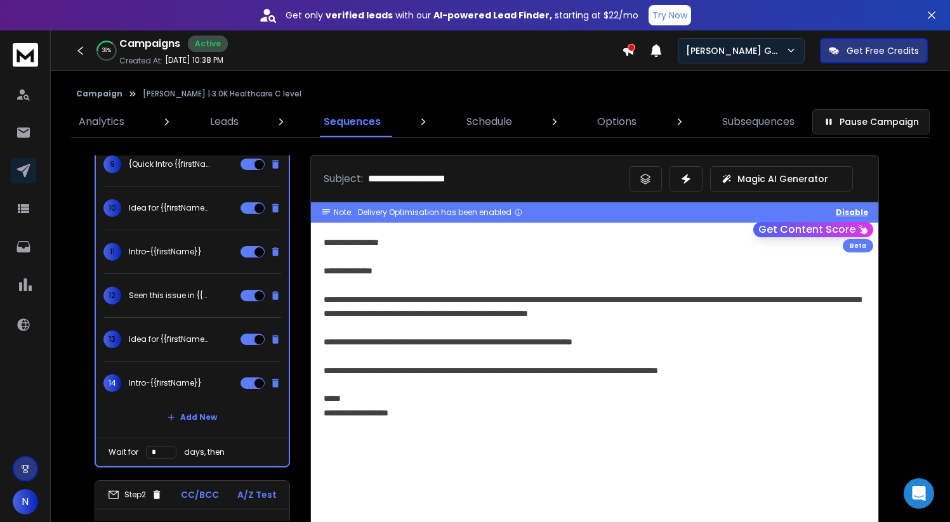
click at [747, 48] on p "[PERSON_NAME] Group" at bounding box center [736, 50] width 100 height 13
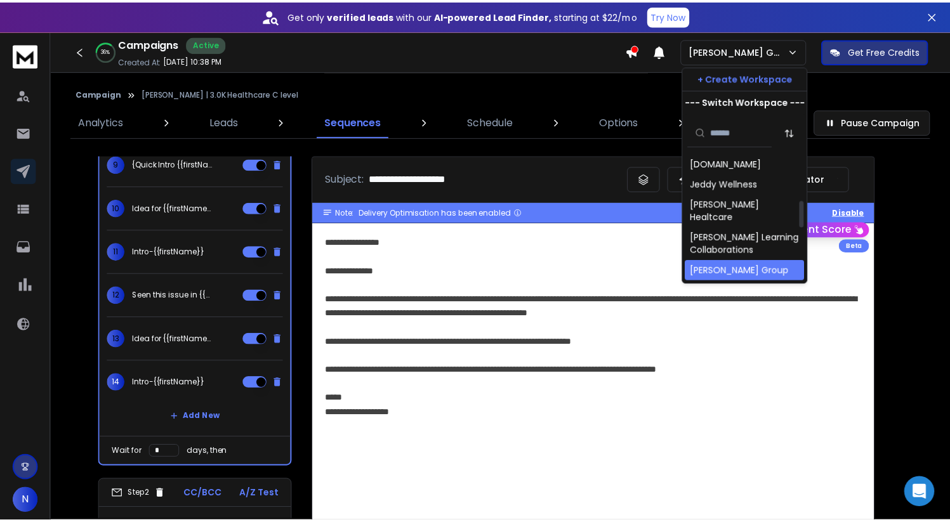
scroll to position [0, 0]
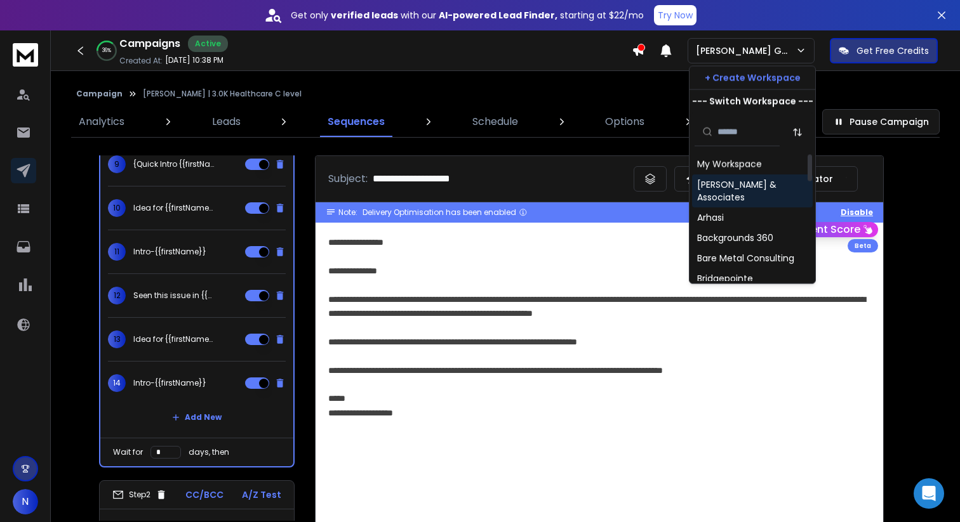
click at [725, 187] on div "[PERSON_NAME] & Associates" at bounding box center [752, 190] width 110 height 25
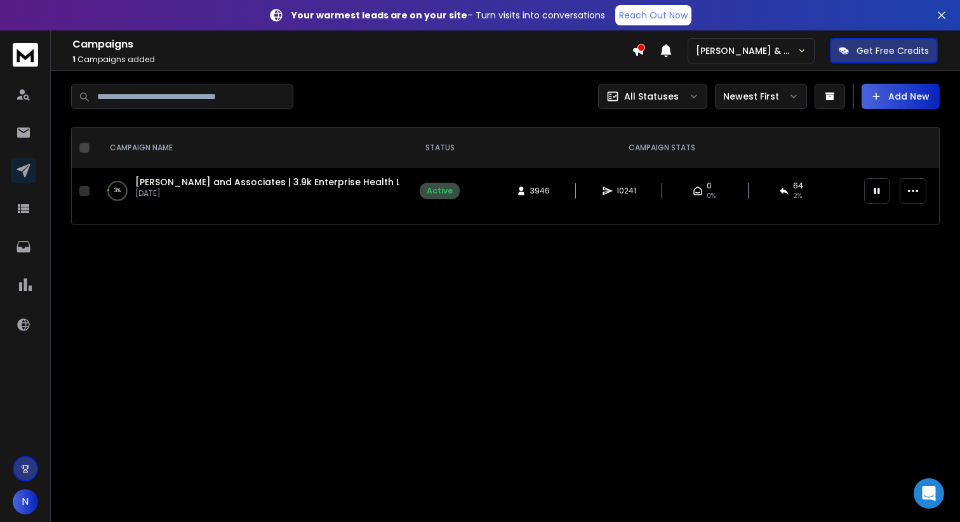
click at [329, 180] on span "[PERSON_NAME] and Associates | 3.9k Enterprise Health Life Sciences Executives" at bounding box center [319, 182] width 369 height 13
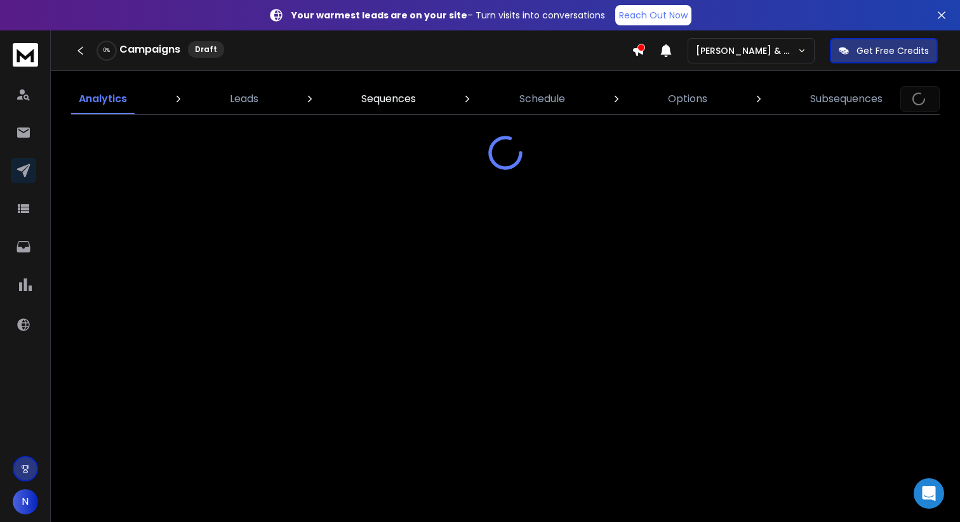
click at [377, 95] on p "Sequences" at bounding box center [388, 98] width 55 height 15
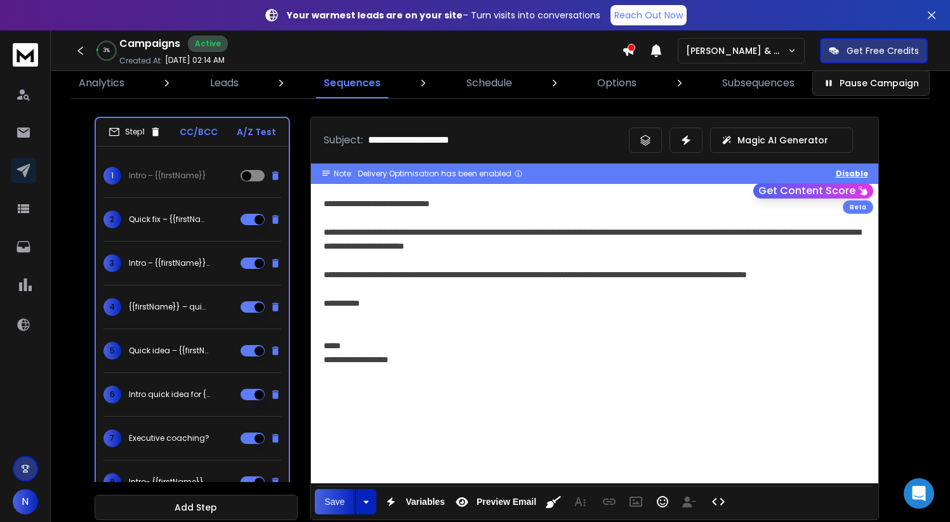
scroll to position [55, 0]
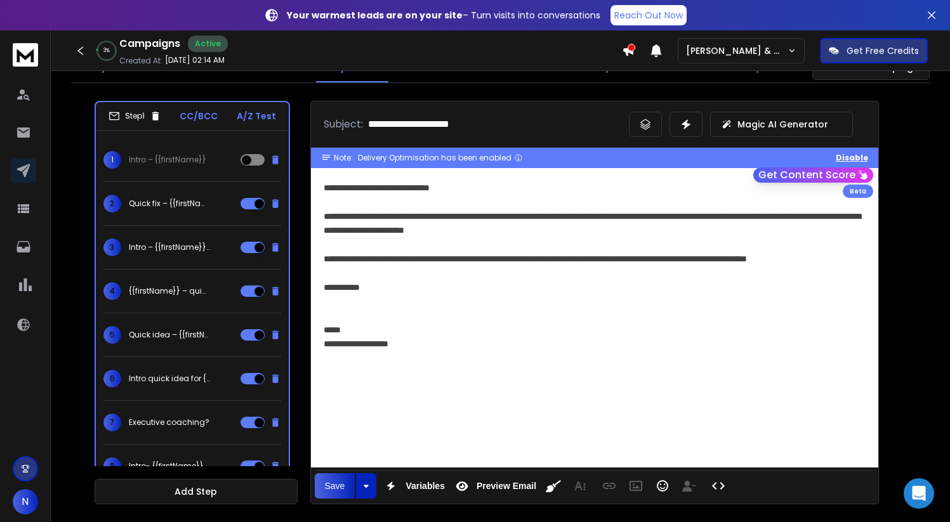
click at [243, 204] on button "button" at bounding box center [253, 203] width 24 height 11
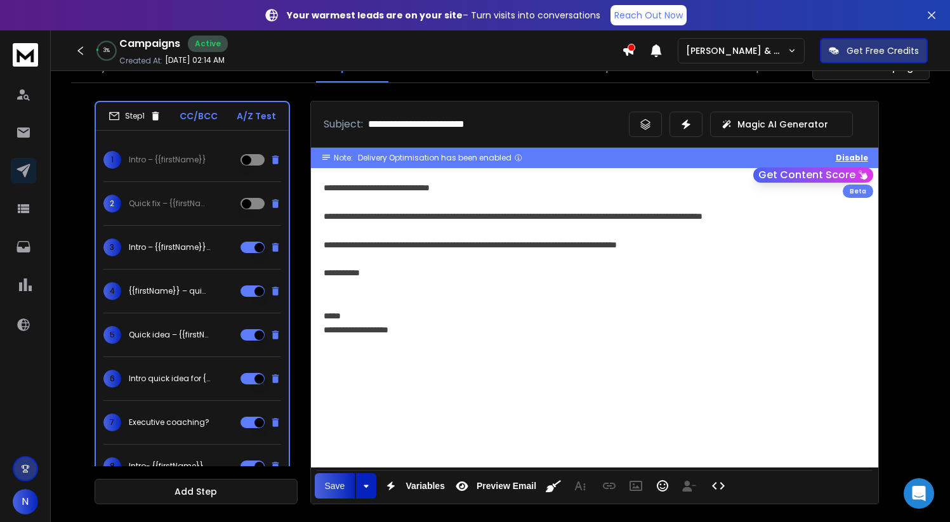
click at [242, 334] on button "button" at bounding box center [253, 334] width 24 height 11
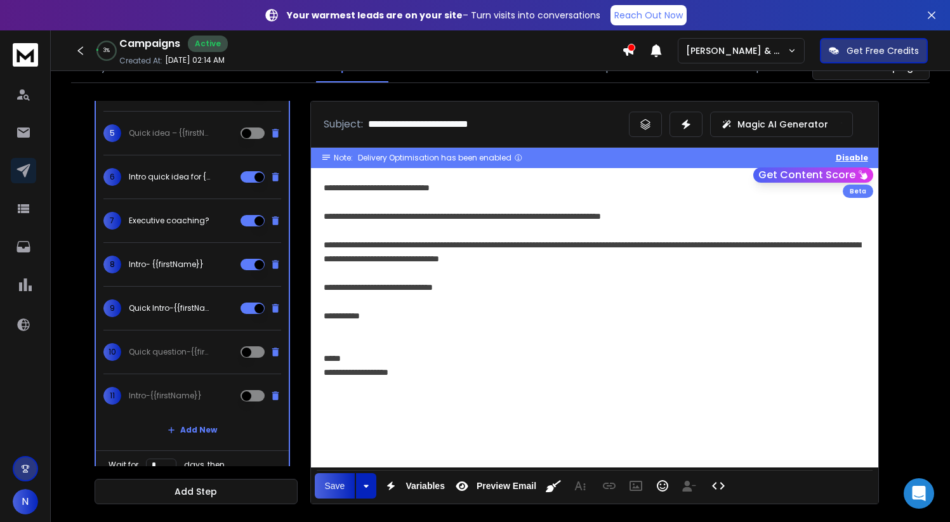
scroll to position [204, 0]
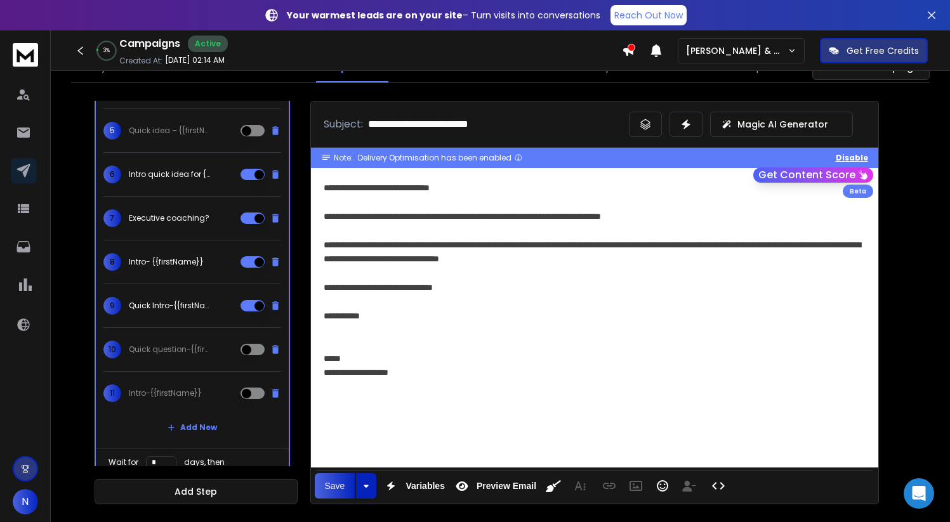
click at [241, 262] on button "button" at bounding box center [253, 261] width 24 height 11
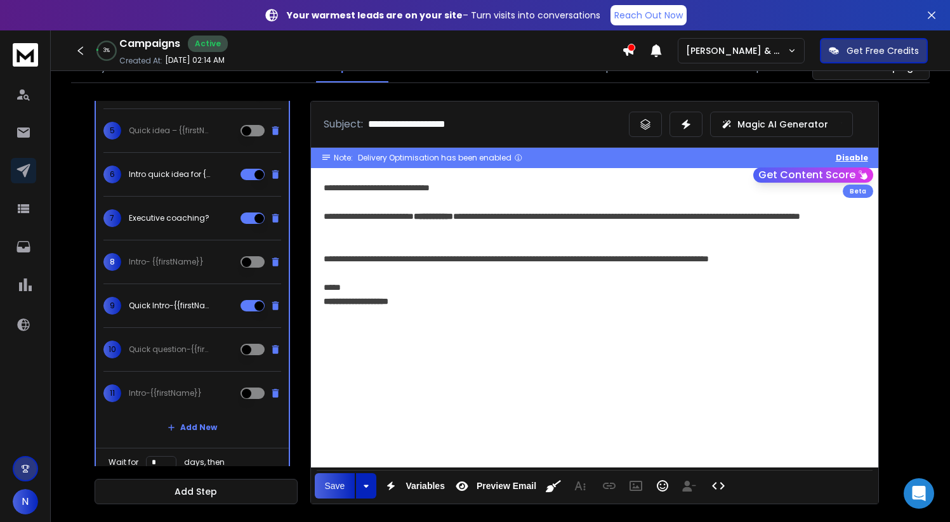
click at [241, 305] on button "button" at bounding box center [253, 305] width 24 height 11
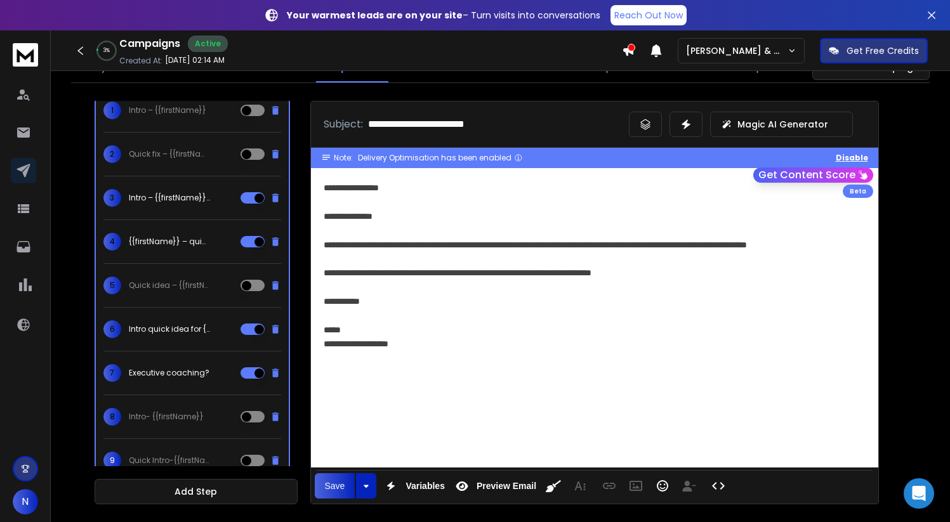
scroll to position [0, 0]
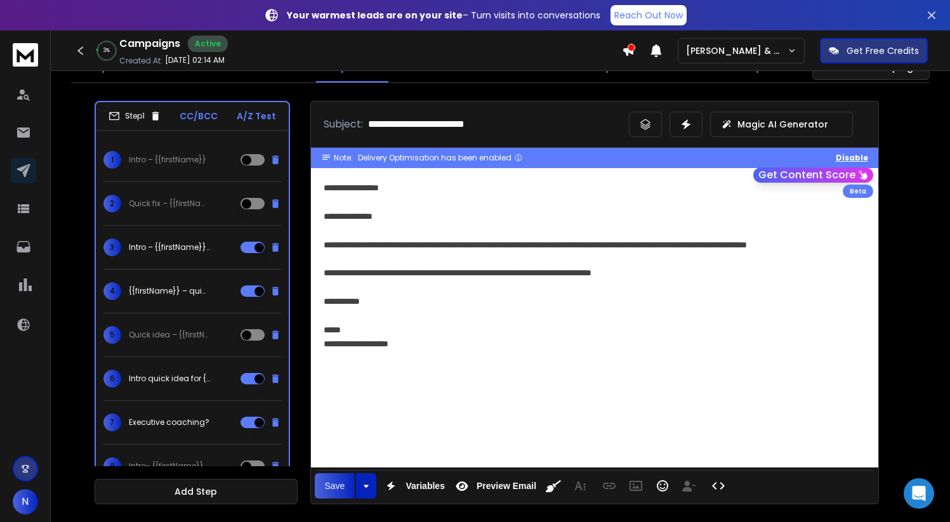
click at [165, 164] on p "Intro – {{firstName}}" at bounding box center [167, 160] width 77 height 10
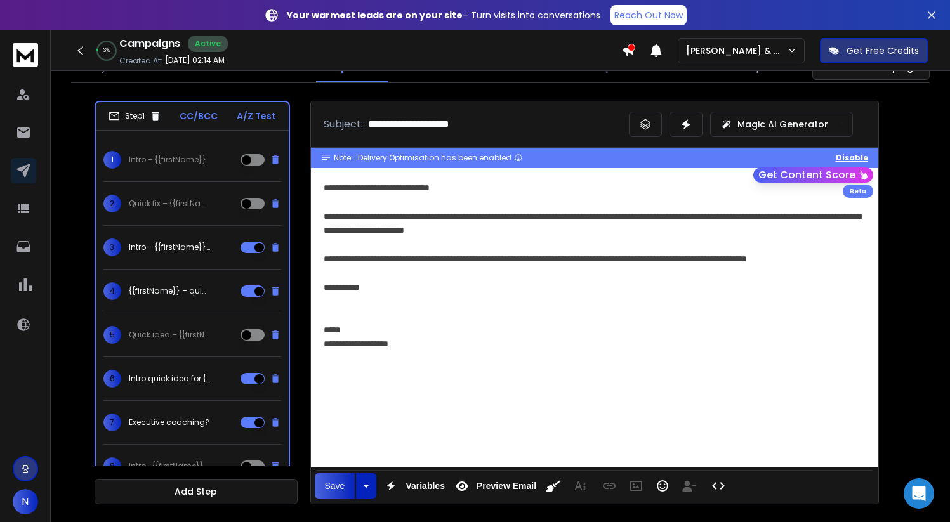
click at [167, 206] on p "Quick fix – {{firstName}}" at bounding box center [169, 204] width 81 height 10
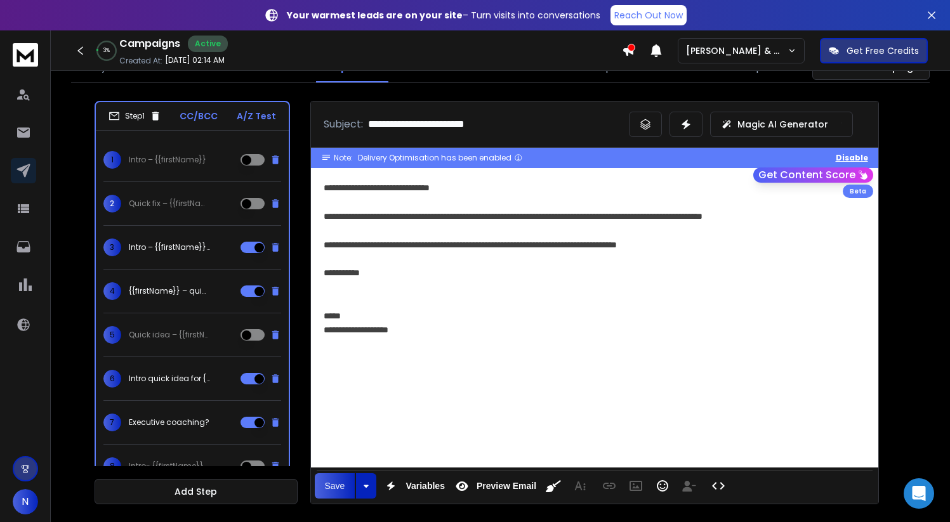
click at [170, 252] on p "Intro – {{firstName}} | [PERSON_NAME]" at bounding box center [169, 247] width 81 height 10
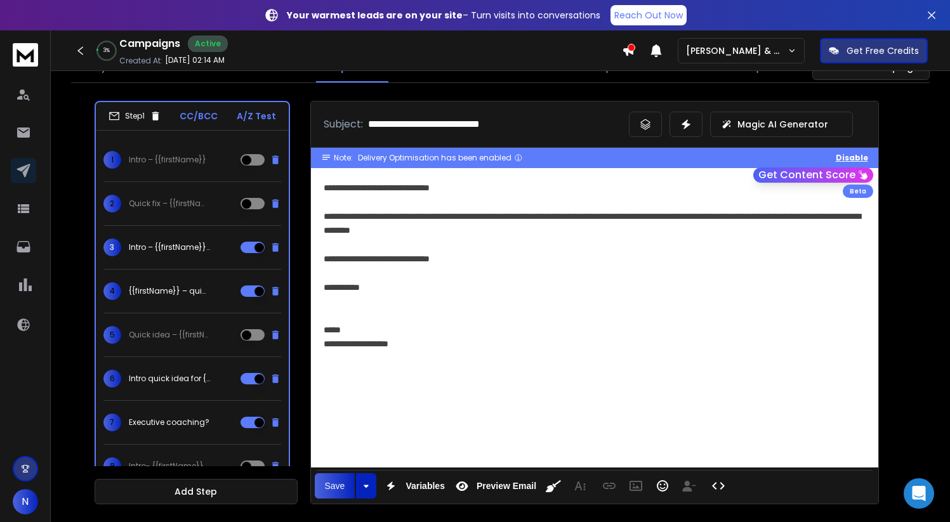
click at [171, 287] on p "{{firstName}} – quick reset idea" at bounding box center [169, 291] width 81 height 10
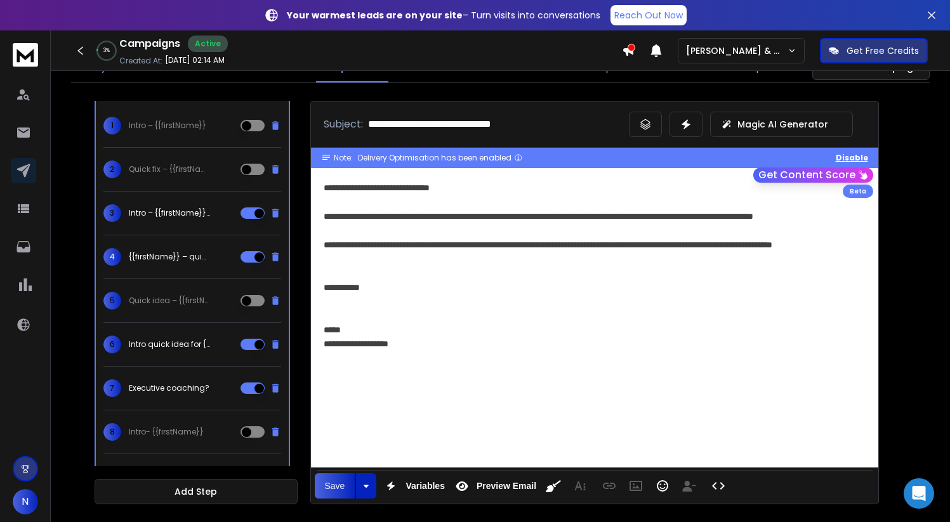
scroll to position [74, 0]
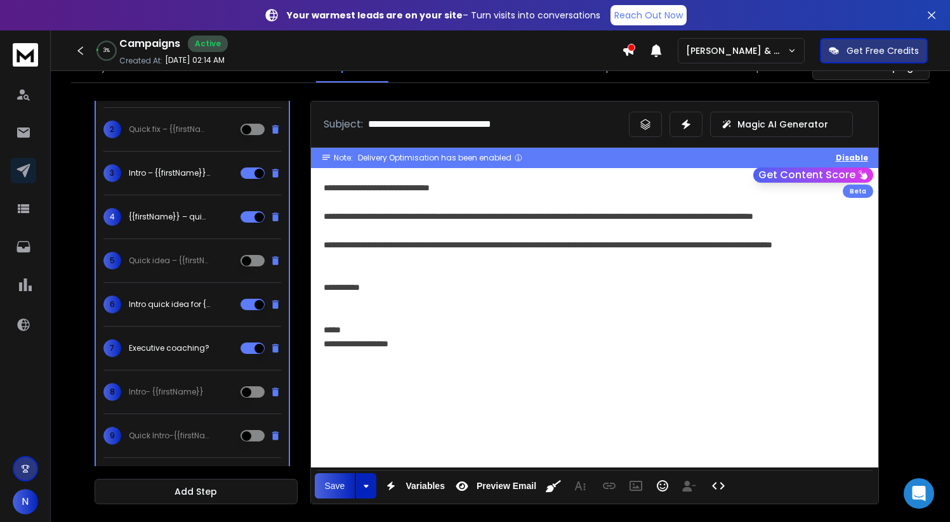
click at [173, 262] on p "Quick idea – {{firstName}}" at bounding box center [169, 261] width 81 height 10
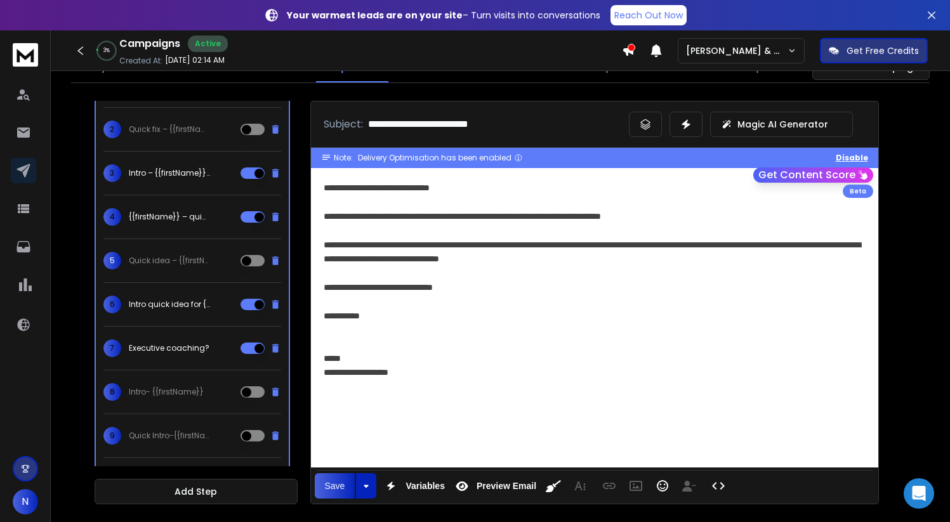
click at [158, 302] on p "Intro quick idea for {{firstName}}" at bounding box center [169, 305] width 81 height 10
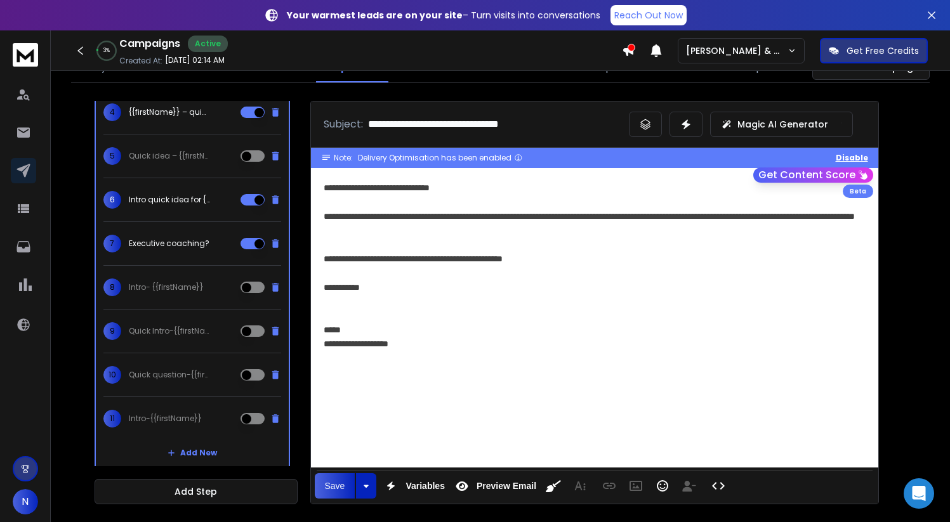
scroll to position [182, 0]
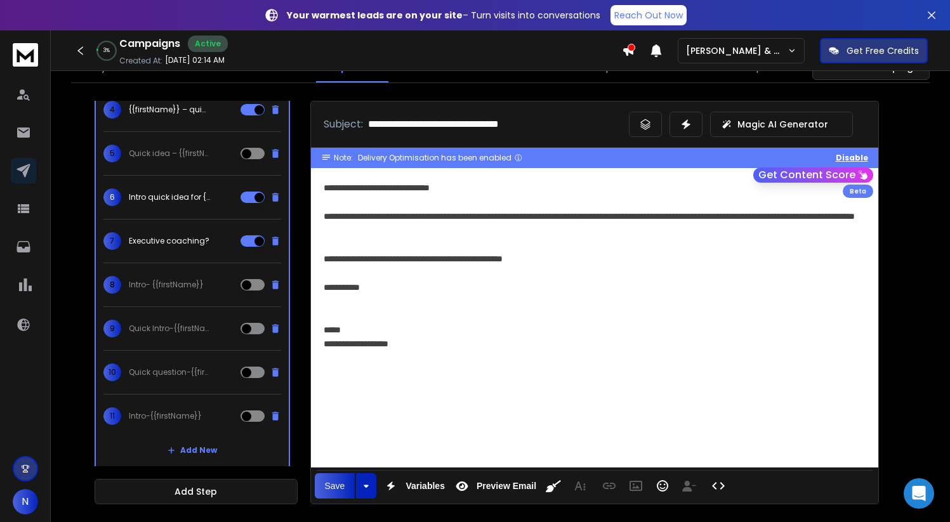
click at [173, 248] on div "7 Executive coaching?" at bounding box center [156, 241] width 106 height 18
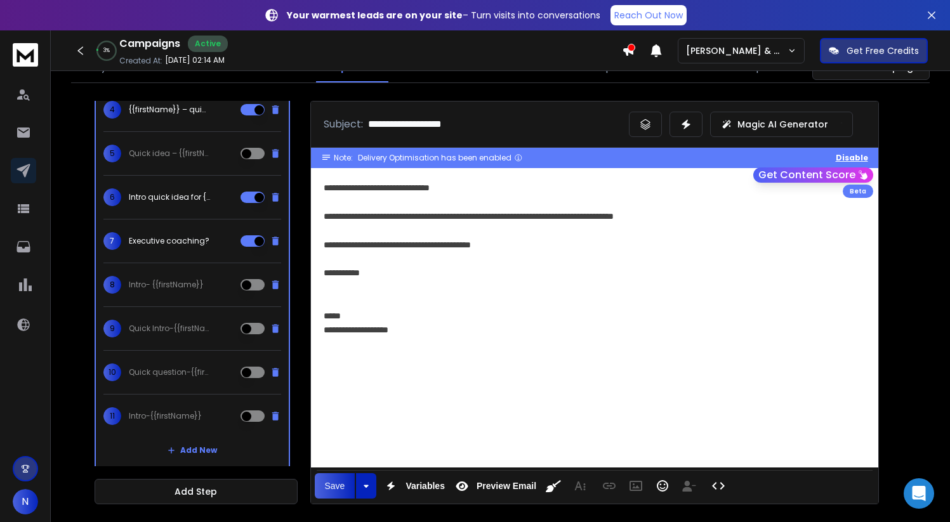
click at [167, 281] on p "Intro- {{firstName}}" at bounding box center [166, 285] width 75 height 10
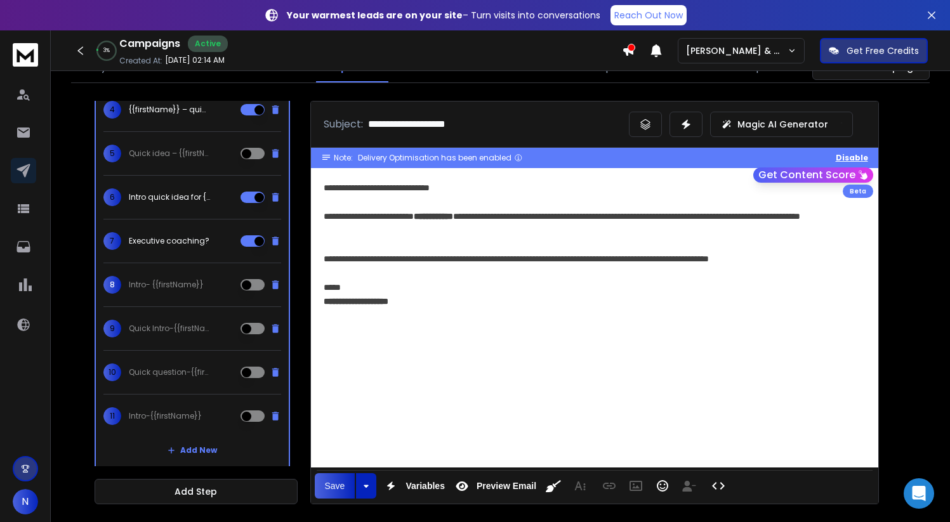
click at [161, 335] on div "9 Quick Intro-{{firstName}}" at bounding box center [156, 329] width 107 height 18
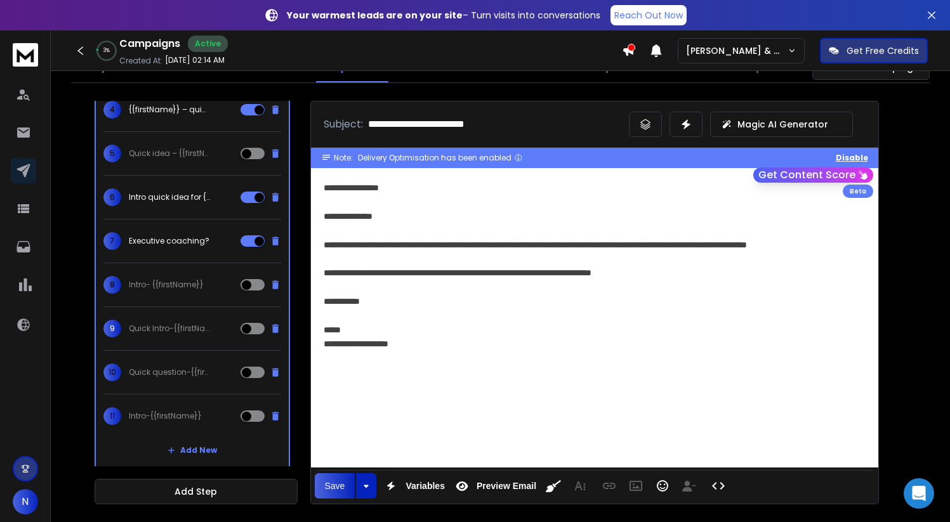
click at [162, 366] on div "10 Quick question-{{firstName}}" at bounding box center [156, 373] width 107 height 18
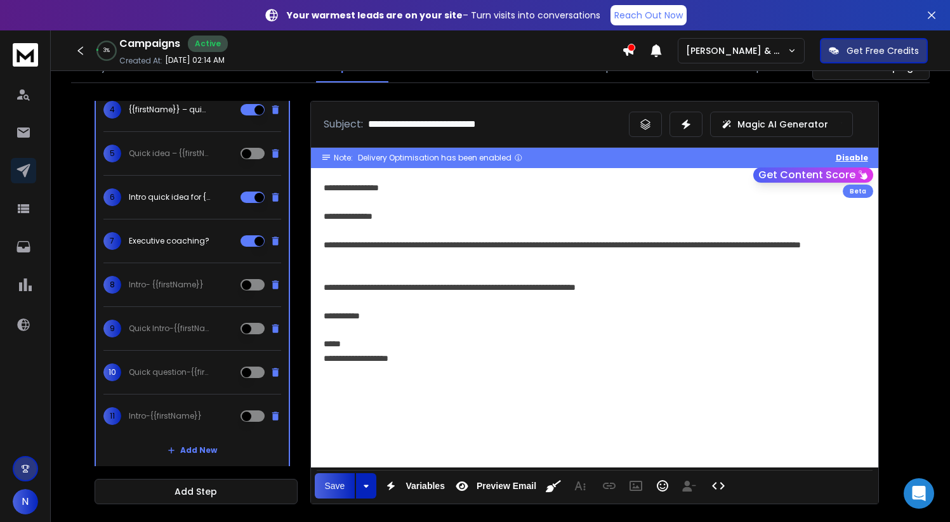
click at [163, 408] on div "11 Intro-{{firstName}}" at bounding box center [152, 417] width 98 height 18
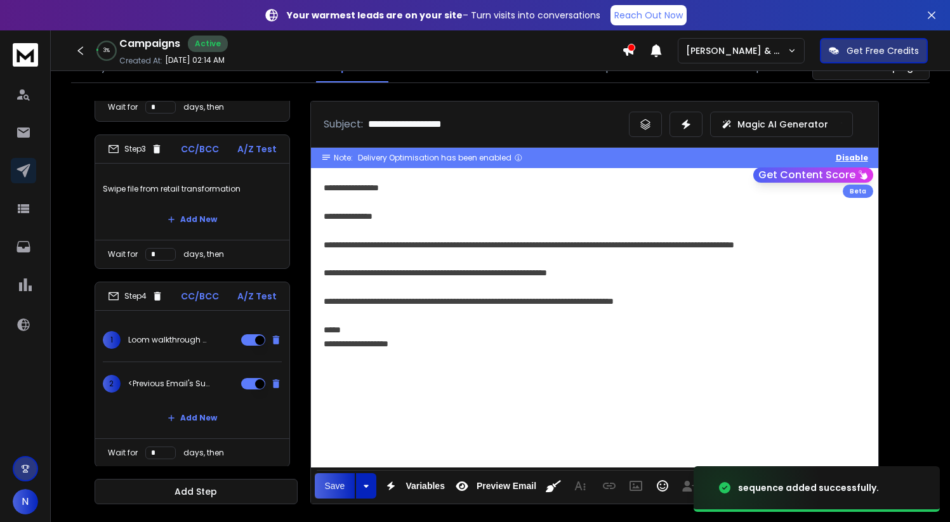
scroll to position [847, 0]
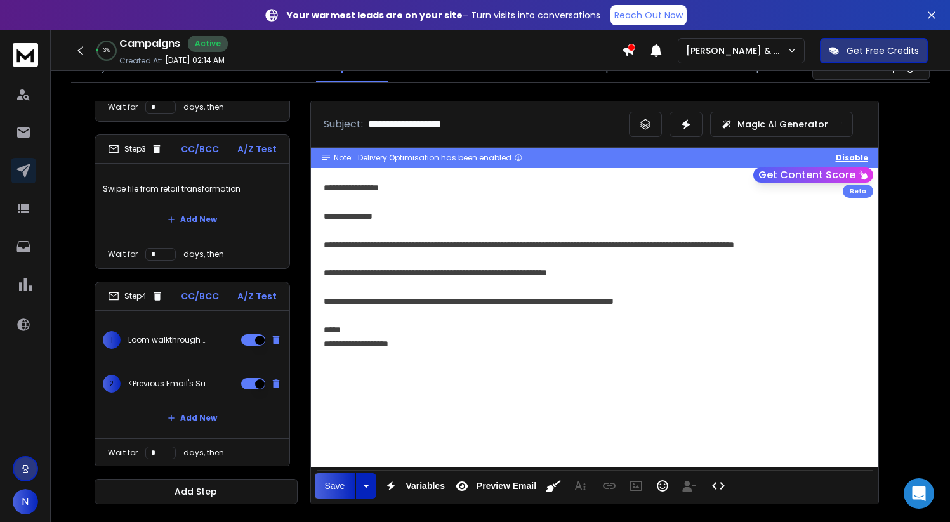
click at [189, 339] on p "Loom walkthrough – alignment reset" at bounding box center [168, 340] width 81 height 10
type input "**********"
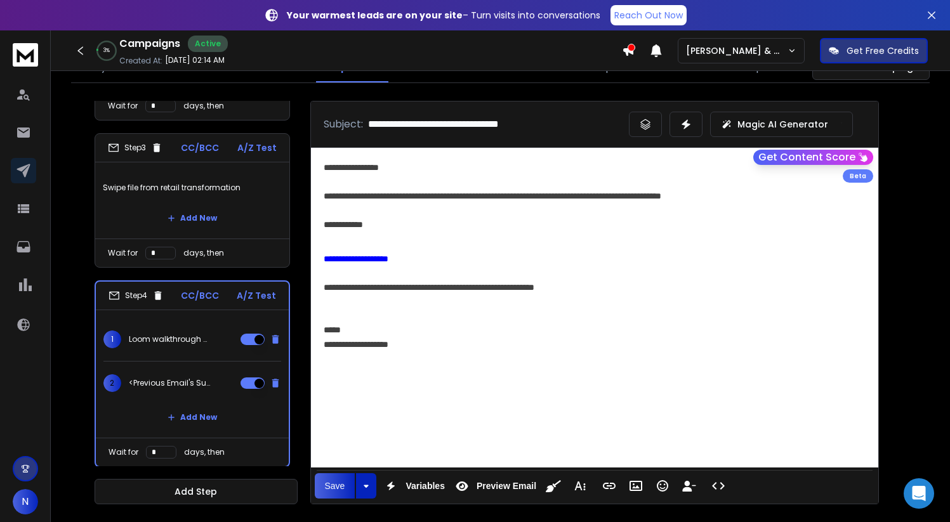
click at [244, 340] on button "button" at bounding box center [253, 339] width 24 height 11
click at [193, 374] on div "2 <Previous Email's Subject>" at bounding box center [156, 383] width 107 height 18
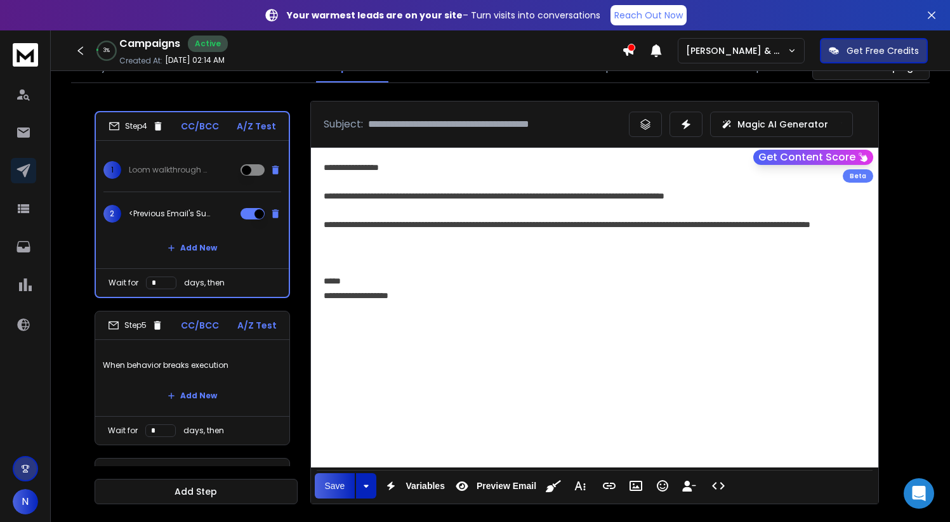
scroll to position [1037, 0]
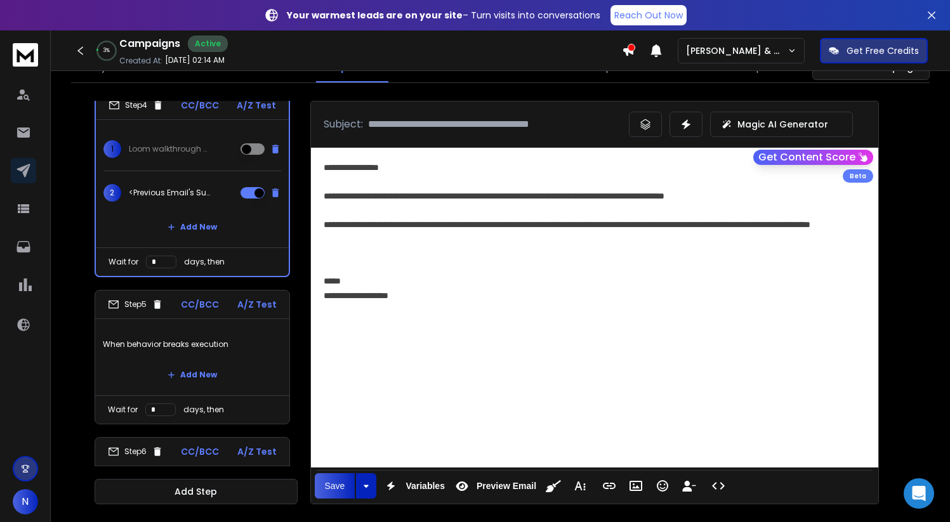
click at [202, 344] on p "When behavior breaks execution" at bounding box center [192, 345] width 179 height 36
type input "**********"
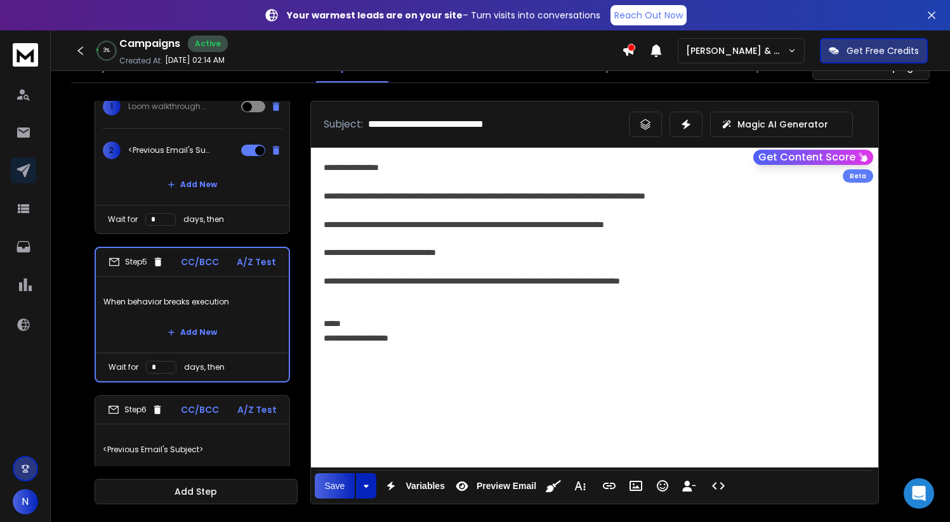
scroll to position [1114, 0]
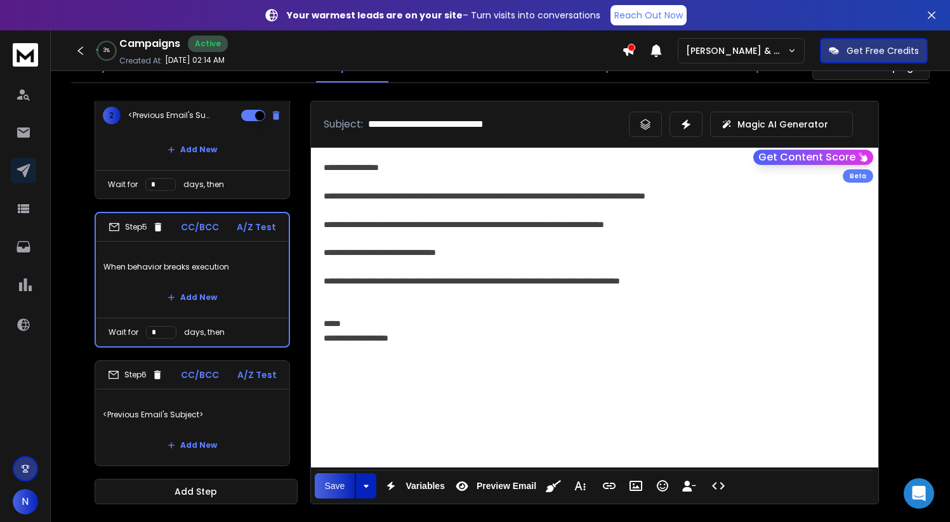
click at [183, 412] on p "<Previous Email's Subject>" at bounding box center [192, 415] width 179 height 36
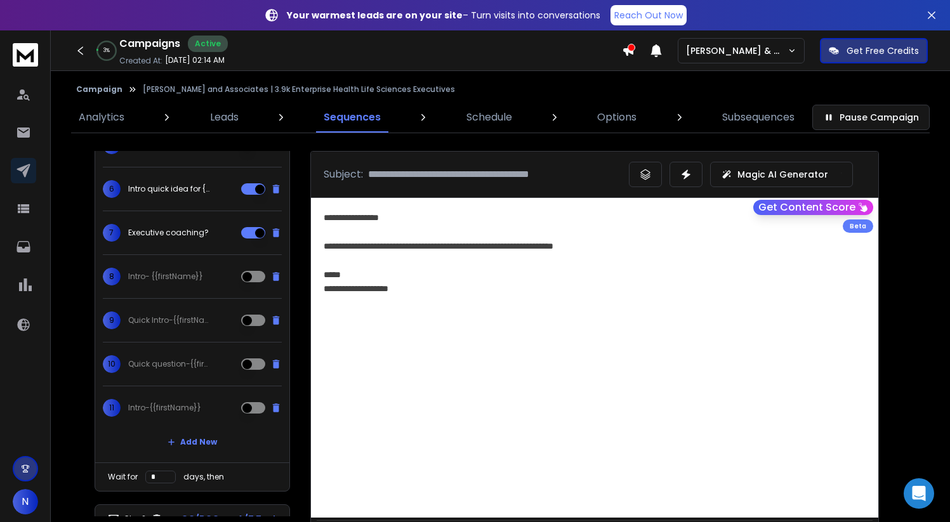
scroll to position [0, 0]
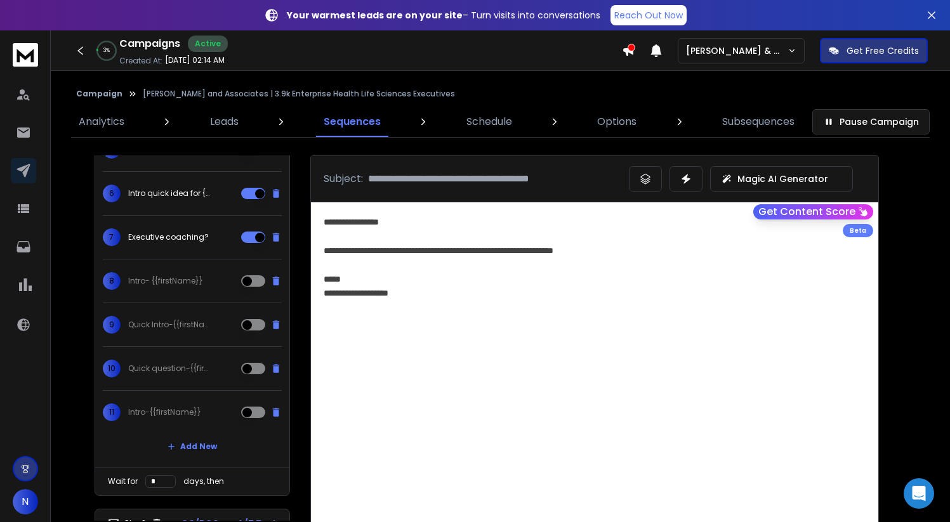
click at [221, 94] on p "Anderson Lane and Associates | 3.9k Enterprise Health Life Sciences Executives" at bounding box center [299, 94] width 312 height 10
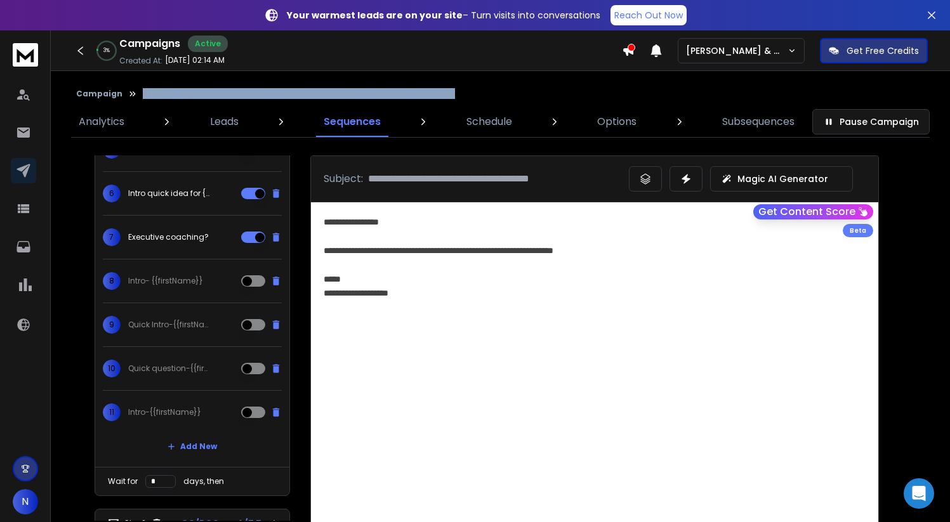
click at [221, 94] on p "Anderson Lane and Associates | 3.9k Enterprise Health Life Sciences Executives" at bounding box center [299, 94] width 312 height 10
copy p "Anderson Lane and Associates | 3.9k Enterprise Health Life Sciences Executives"
